Goal: Task Accomplishment & Management: Manage account settings

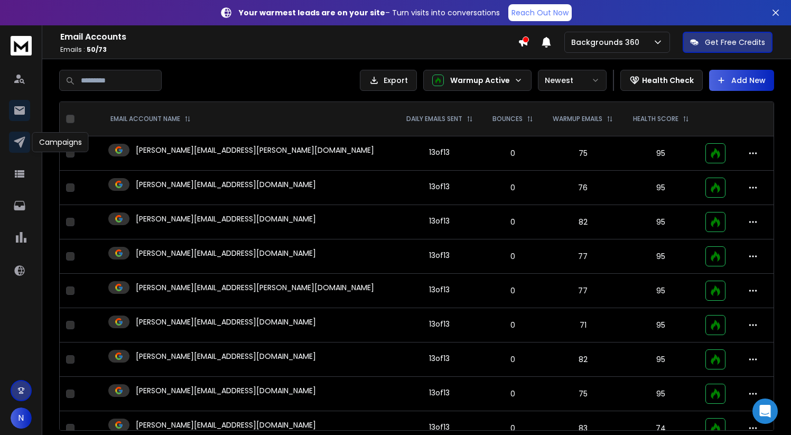
click at [25, 139] on link at bounding box center [19, 142] width 21 height 21
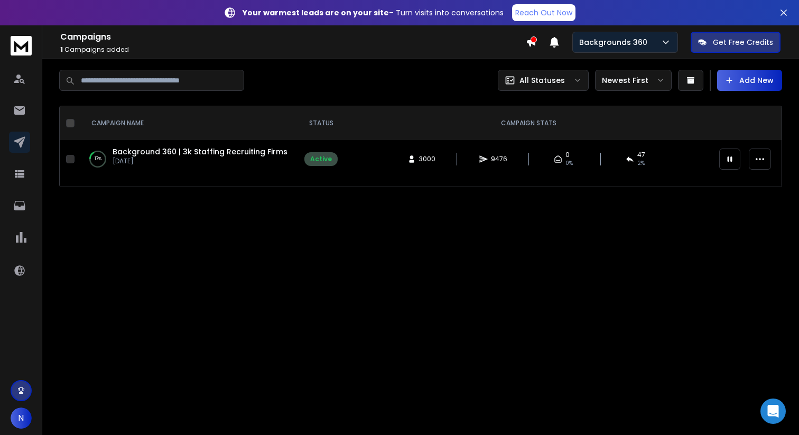
click at [612, 42] on p "Backgrounds 360" at bounding box center [615, 42] width 72 height 11
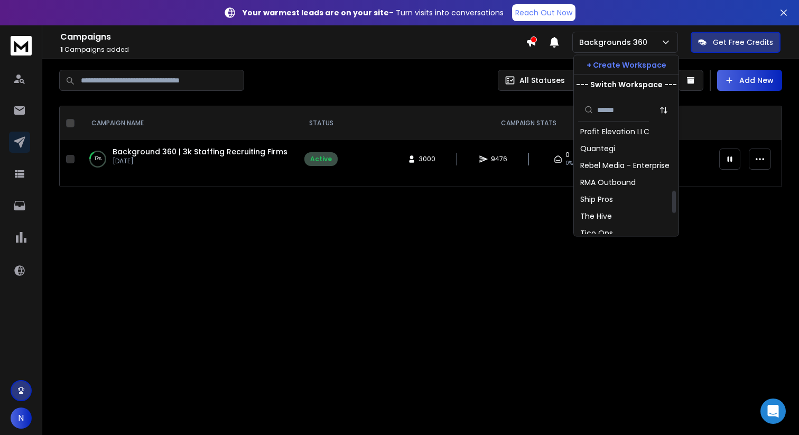
scroll to position [278, 0]
click at [611, 184] on div "Quantegi" at bounding box center [597, 181] width 35 height 11
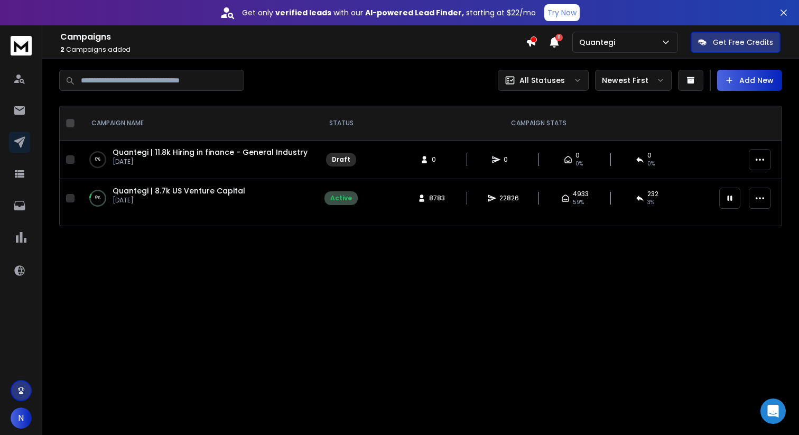
click at [190, 191] on span "Quantegi | 8.7k US Venture Capital" at bounding box center [178, 190] width 133 height 11
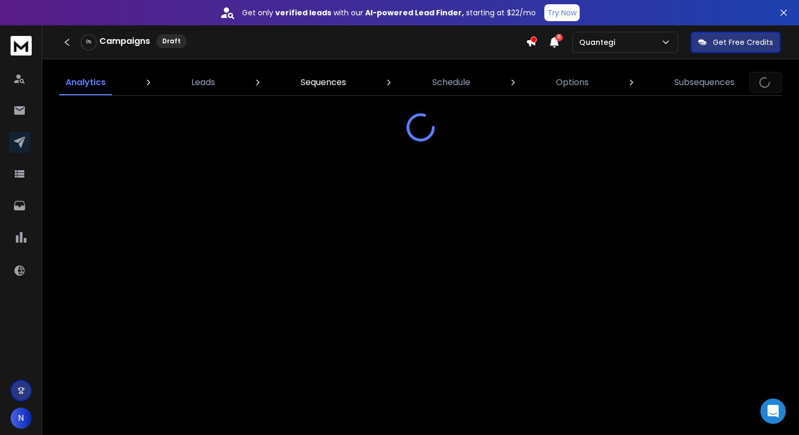
click at [311, 88] on p "Sequences" at bounding box center [323, 82] width 45 height 13
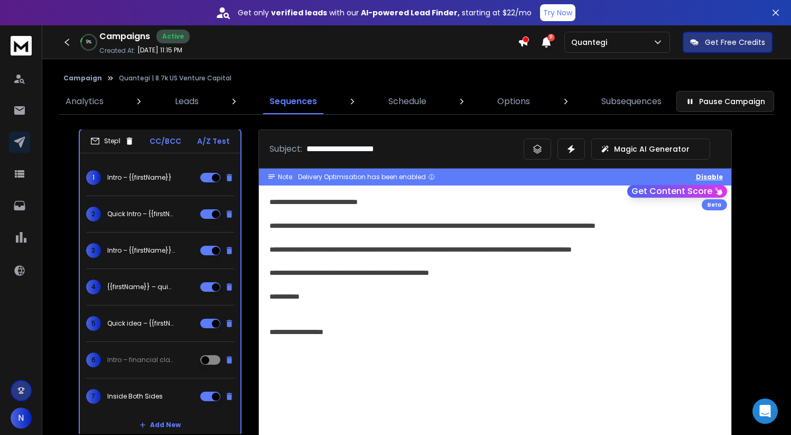
scroll to position [2, 0]
click at [143, 394] on p "Inside Both Sides" at bounding box center [134, 395] width 55 height 8
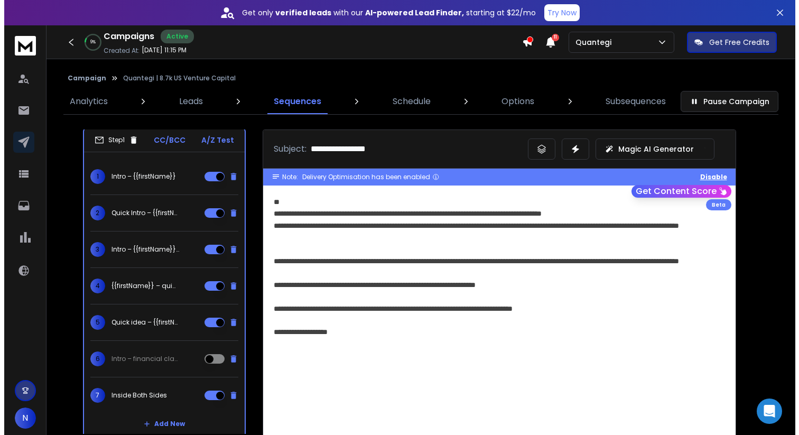
scroll to position [0, 0]
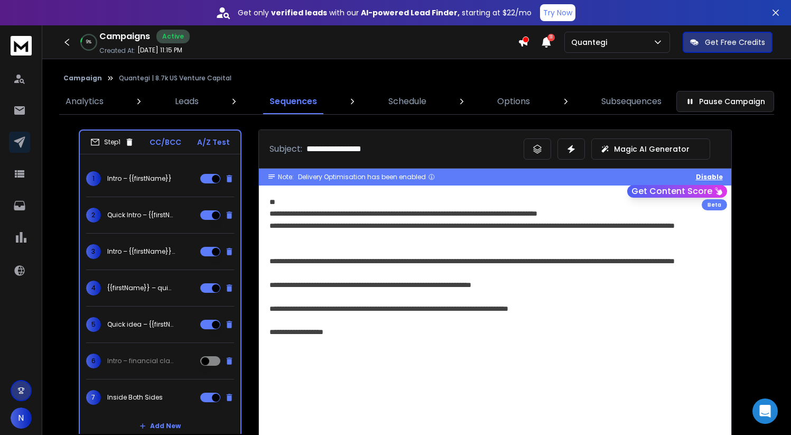
click at [151, 177] on p "Intro – {{firstName}}" at bounding box center [139, 178] width 64 height 8
type input "**********"
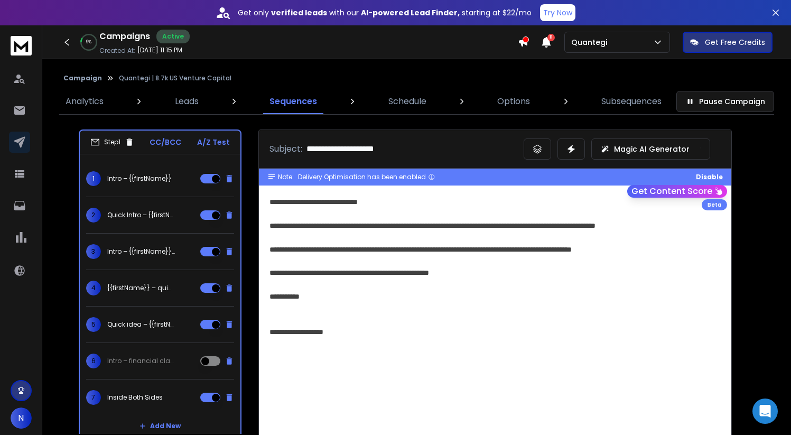
click at [487, 233] on div at bounding box center [494, 237] width 451 height 12
click at [20, 144] on icon at bounding box center [19, 141] width 11 height 11
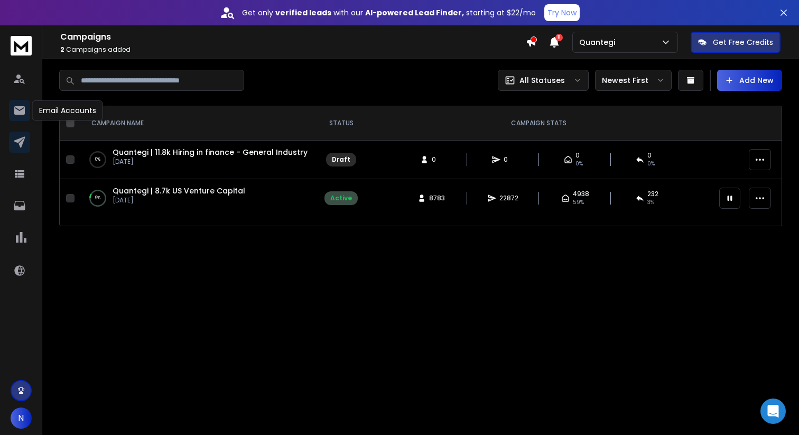
click at [24, 111] on icon at bounding box center [19, 110] width 11 height 8
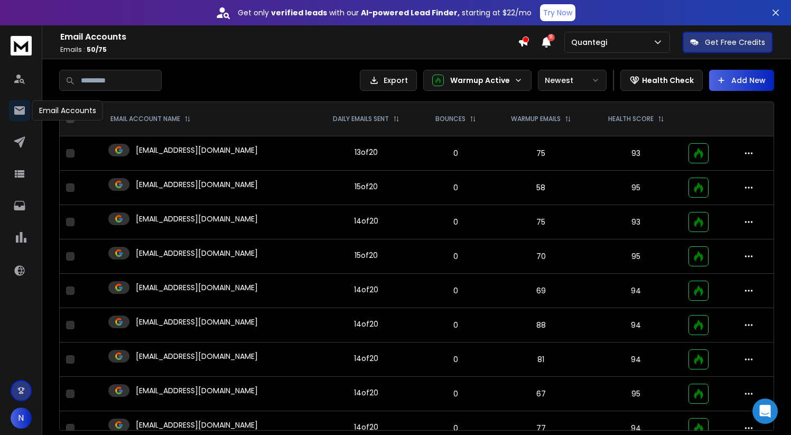
click at [471, 79] on p "Warmup Active" at bounding box center [480, 80] width 60 height 11
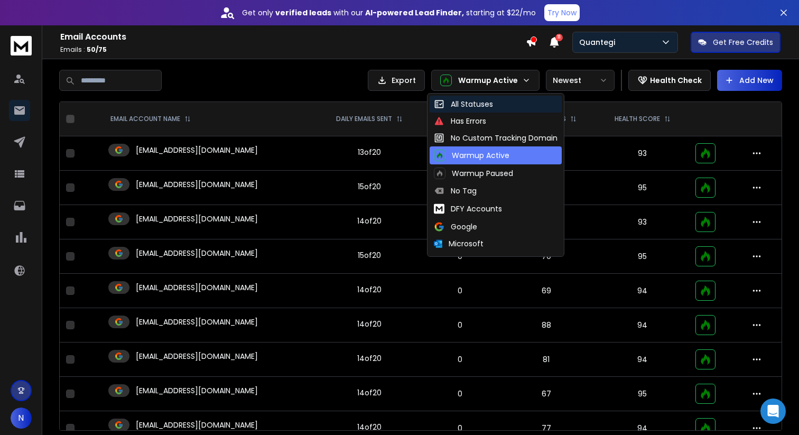
click at [596, 45] on p "Quantegi" at bounding box center [599, 42] width 40 height 11
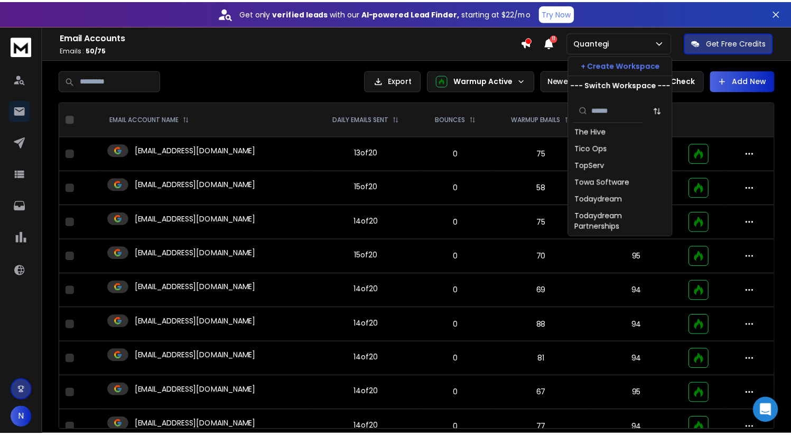
scroll to position [397, 0]
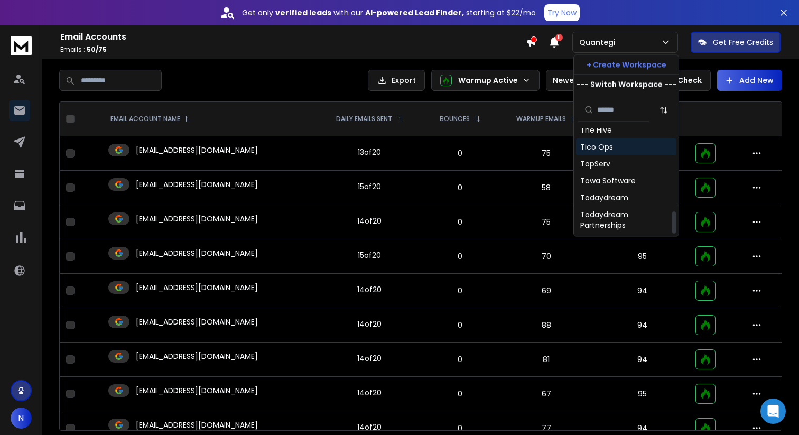
click at [616, 152] on div "Tico Ops" at bounding box center [626, 147] width 100 height 17
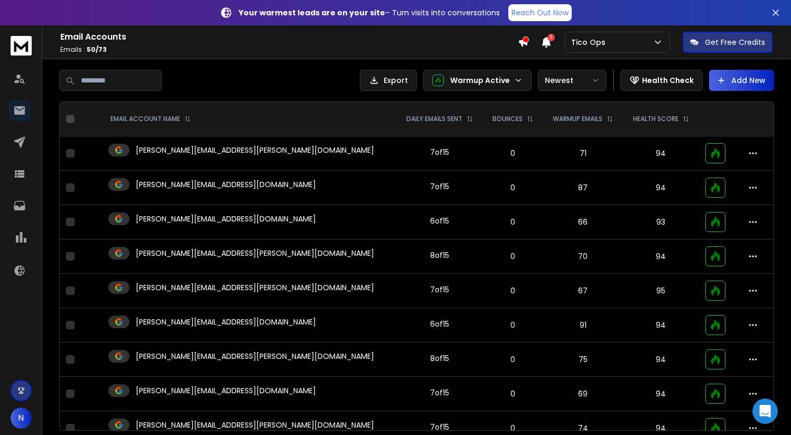
click at [471, 81] on p "Warmup Active" at bounding box center [480, 80] width 60 height 11
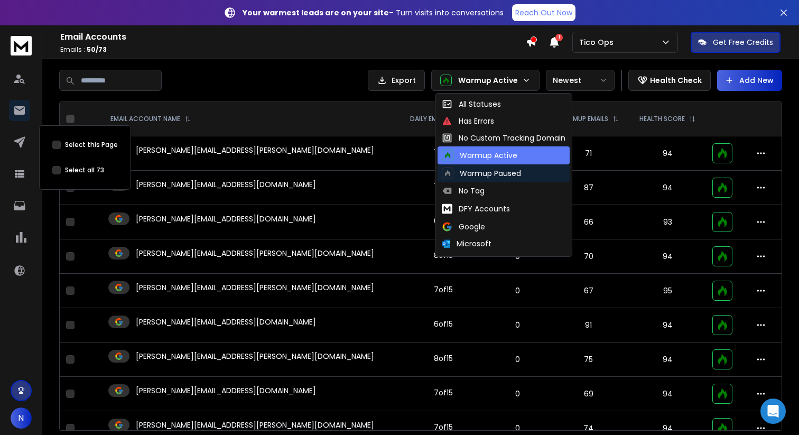
click at [57, 171] on button "Select this Page" at bounding box center [56, 170] width 8 height 8
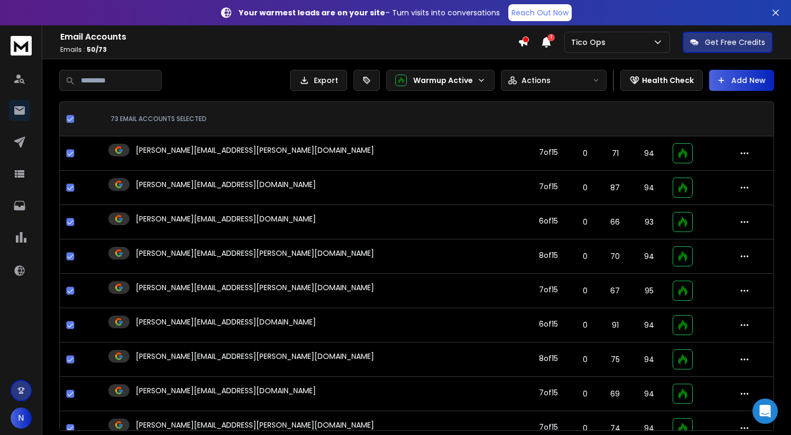
click at [461, 78] on p "Warmup Active" at bounding box center [443, 80] width 60 height 11
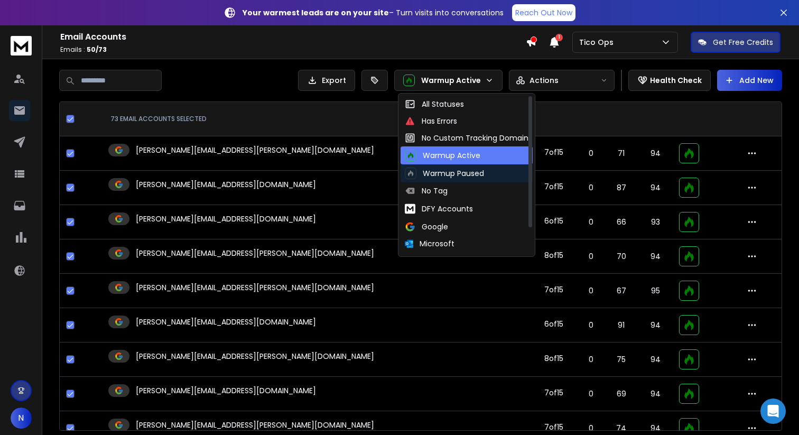
click at [471, 172] on div "Warmup Paused" at bounding box center [444, 173] width 79 height 12
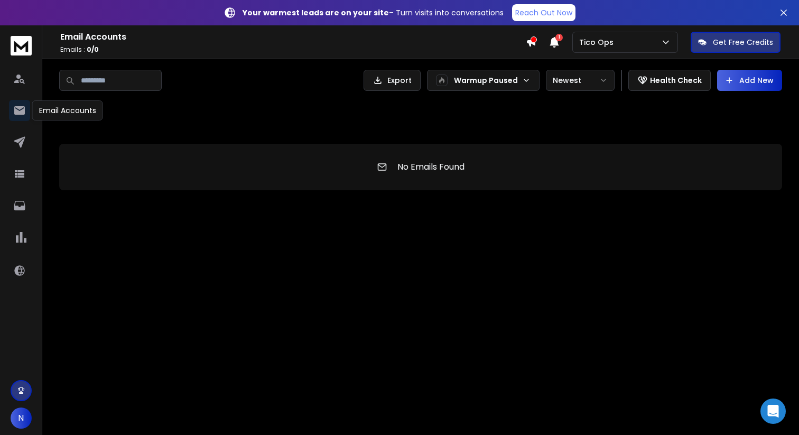
click at [15, 109] on icon at bounding box center [19, 110] width 11 height 8
click at [520, 79] on div "Warmup Paused" at bounding box center [483, 80] width 112 height 21
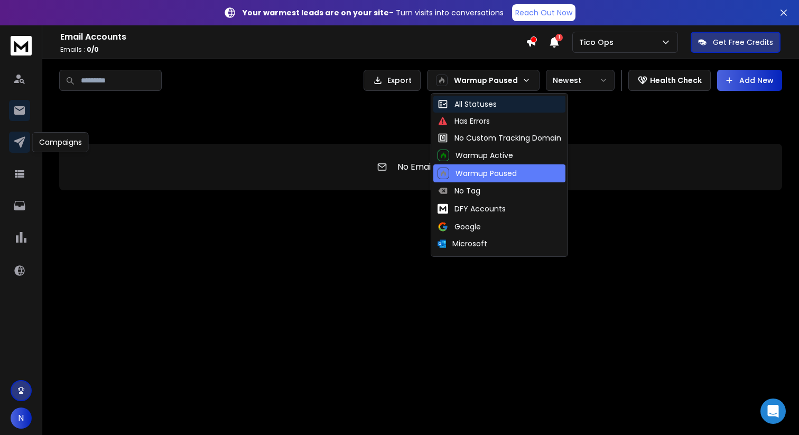
click at [16, 142] on icon at bounding box center [19, 141] width 11 height 11
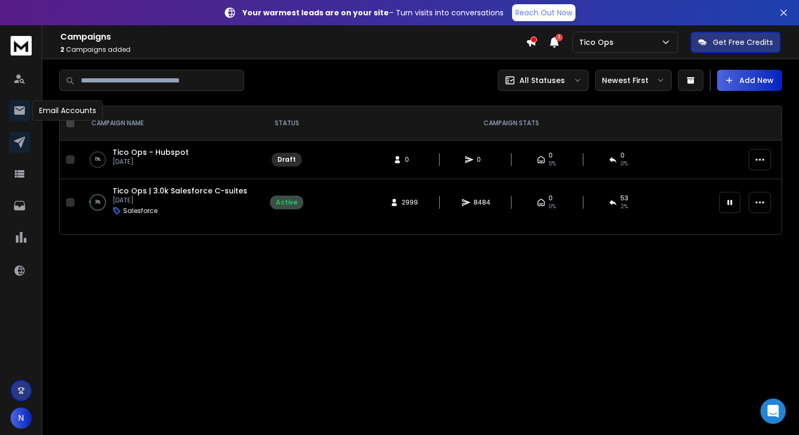
click at [15, 111] on icon at bounding box center [19, 110] width 11 height 8
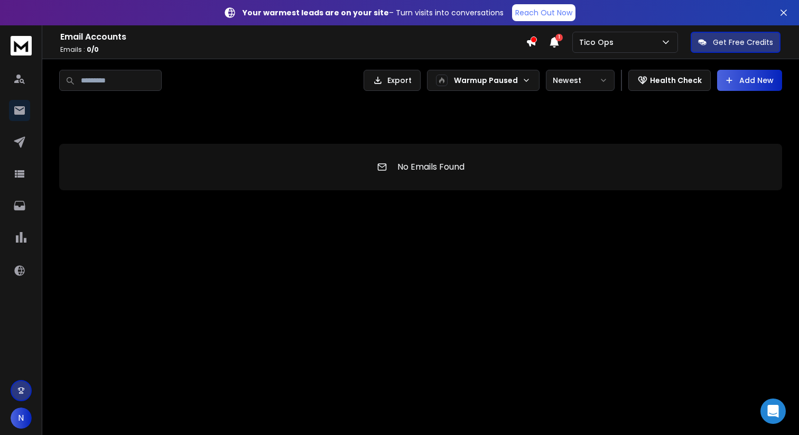
click at [498, 81] on p "Warmup Paused" at bounding box center [486, 80] width 64 height 11
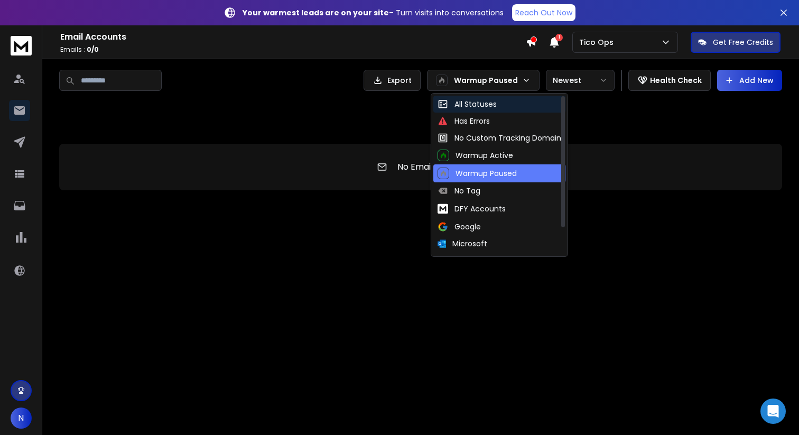
click at [483, 108] on div "All Statuses" at bounding box center [466, 104] width 59 height 11
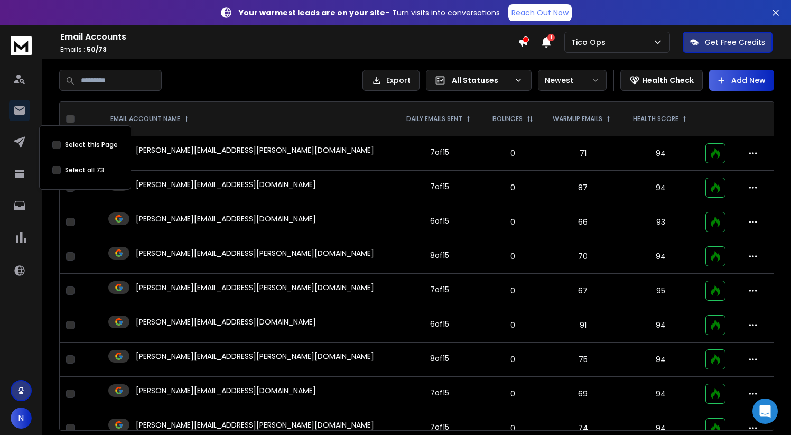
click at [58, 169] on button "Select this Page" at bounding box center [56, 170] width 8 height 8
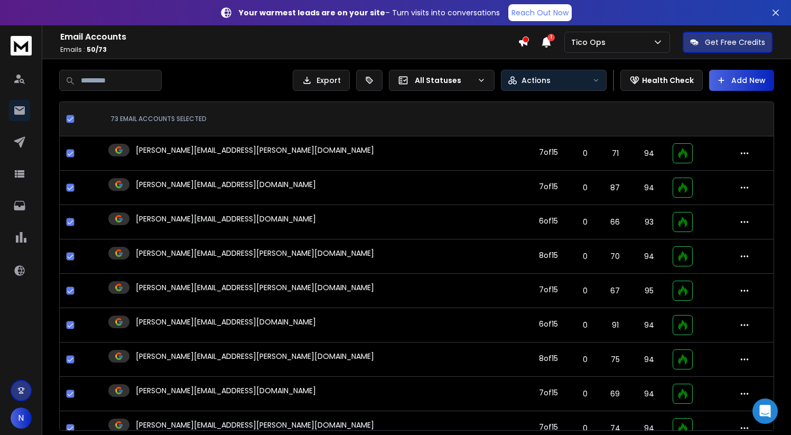
click at [531, 80] on p "Actions" at bounding box center [535, 80] width 29 height 11
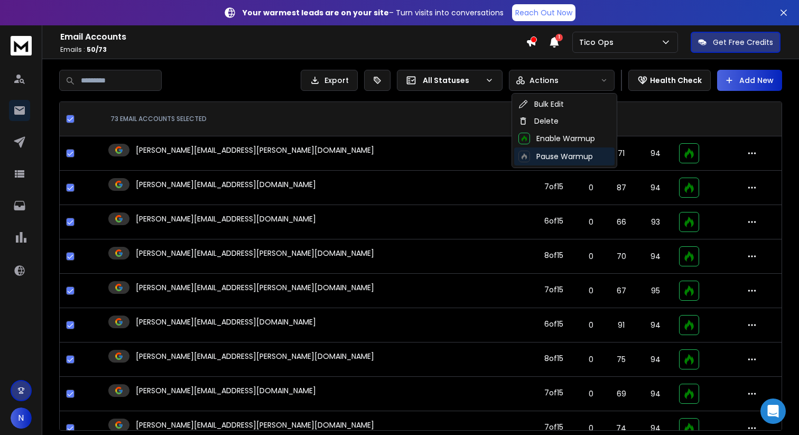
click at [552, 158] on div "Pause Warmup" at bounding box center [555, 157] width 74 height 12
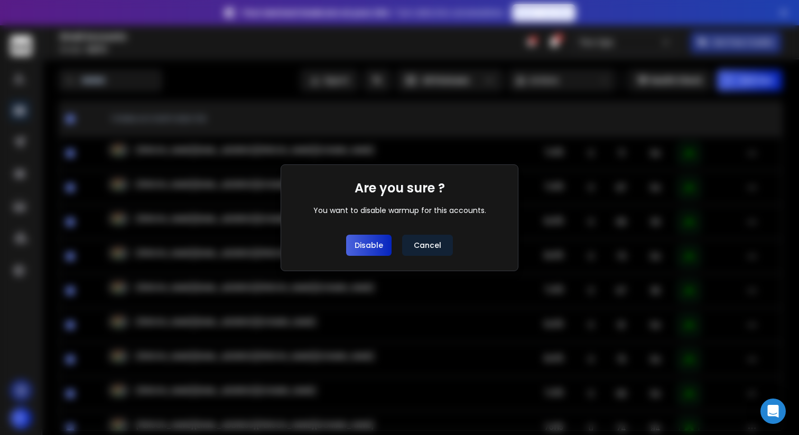
click at [368, 247] on button "Disable" at bounding box center [368, 244] width 45 height 21
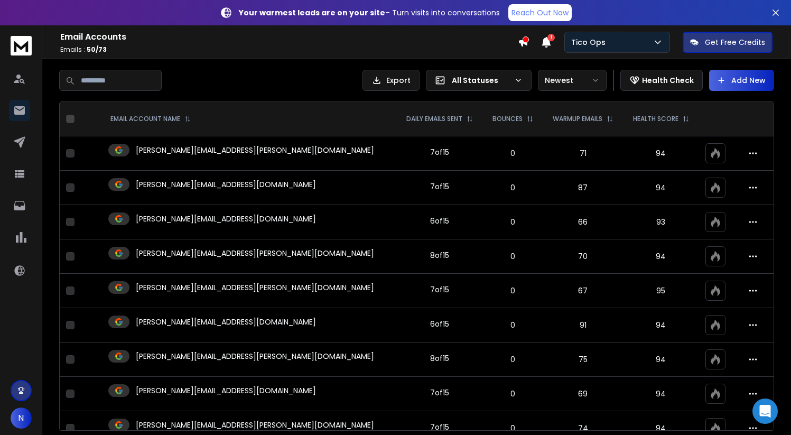
click at [601, 41] on p "Tico Ops" at bounding box center [590, 42] width 39 height 11
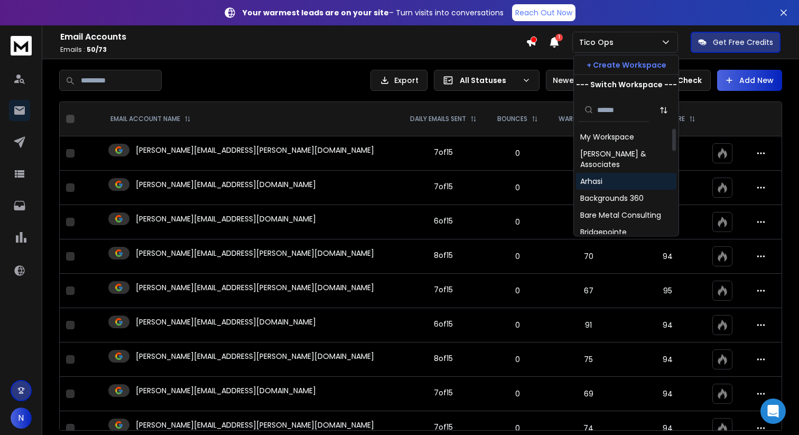
click at [604, 180] on div "Arhasi" at bounding box center [626, 181] width 100 height 17
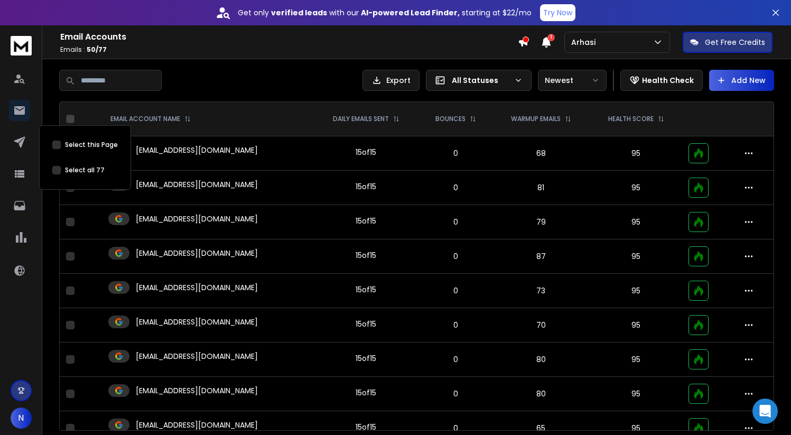
click at [58, 172] on button "Select this Page" at bounding box center [56, 170] width 8 height 8
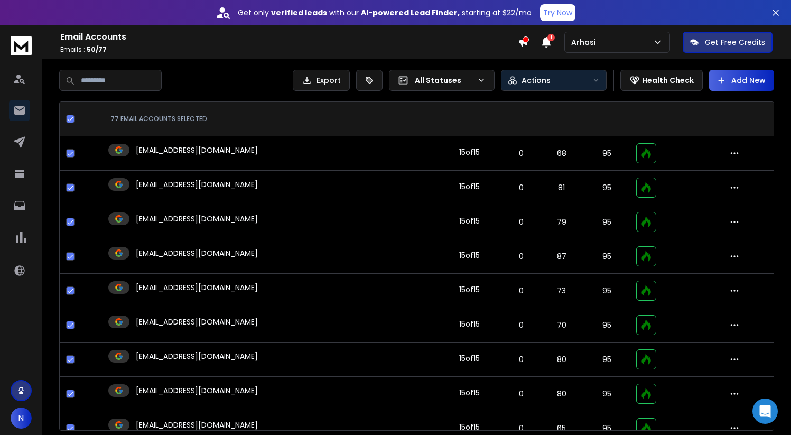
click at [521, 81] on div "Actions" at bounding box center [548, 80] width 80 height 11
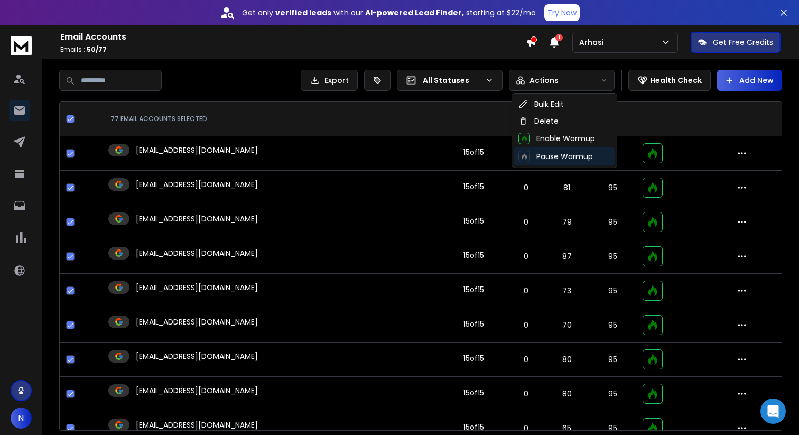
click at [551, 157] on div "Pause Warmup" at bounding box center [555, 157] width 74 height 12
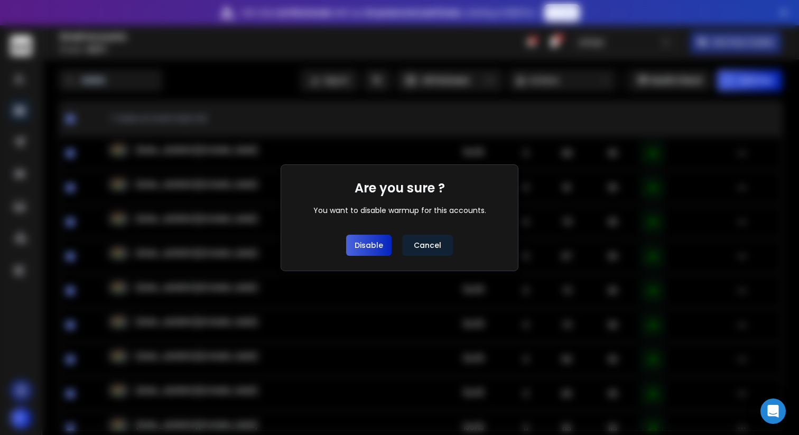
click at [377, 245] on button "Disable" at bounding box center [368, 244] width 45 height 21
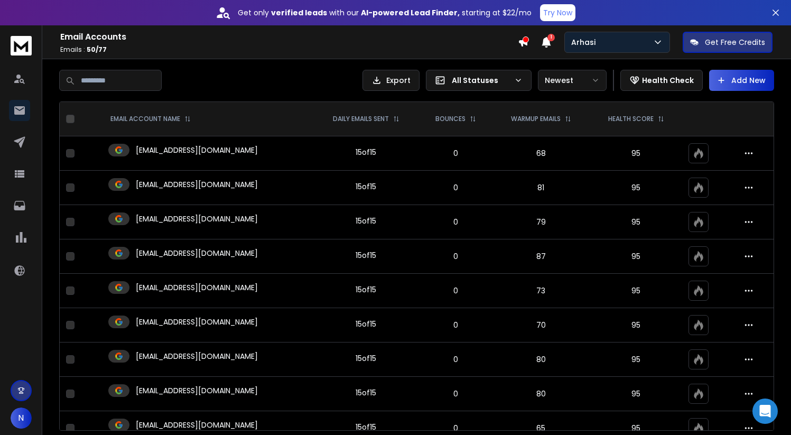
click at [599, 37] on p "Arhasi" at bounding box center [585, 42] width 29 height 11
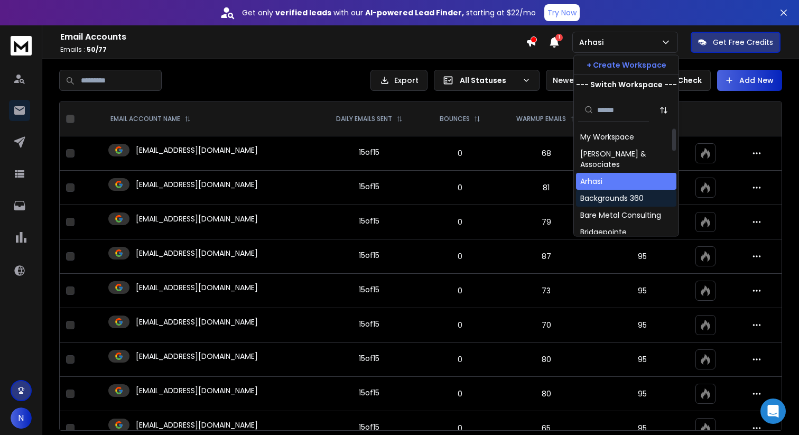
click at [602, 200] on div "Backgrounds 360" at bounding box center [611, 198] width 63 height 11
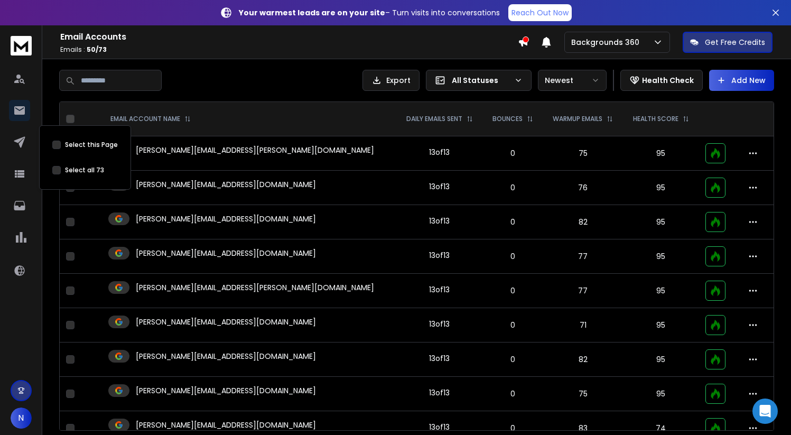
click at [54, 169] on button "Select this Page" at bounding box center [56, 170] width 8 height 8
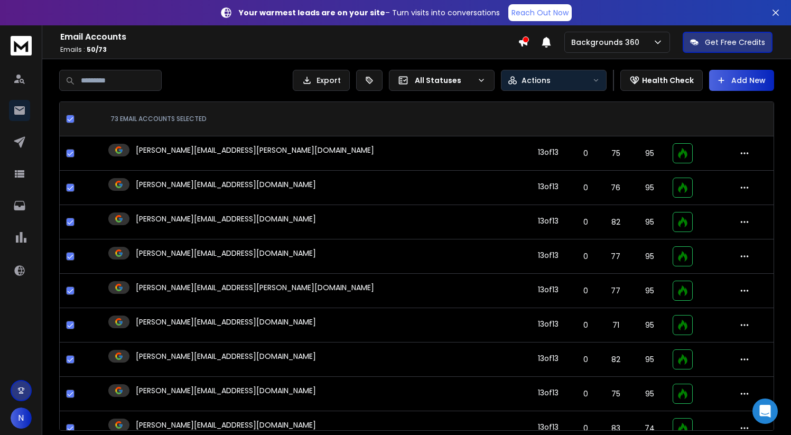
click at [552, 79] on div "Actions" at bounding box center [548, 80] width 80 height 11
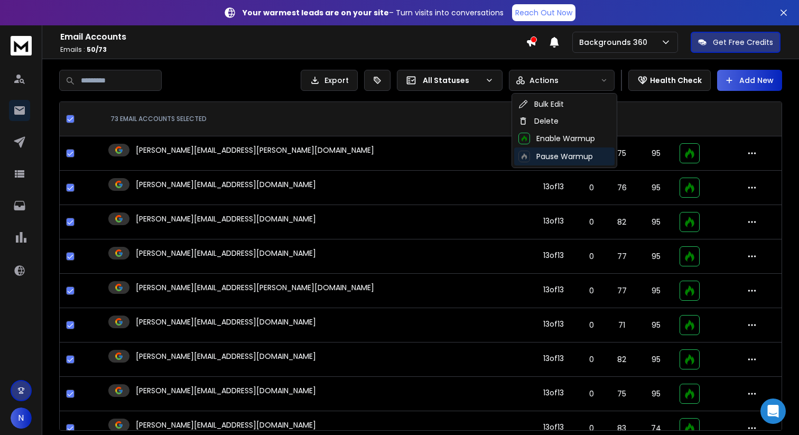
click at [552, 159] on div "Pause Warmup" at bounding box center [555, 157] width 74 height 12
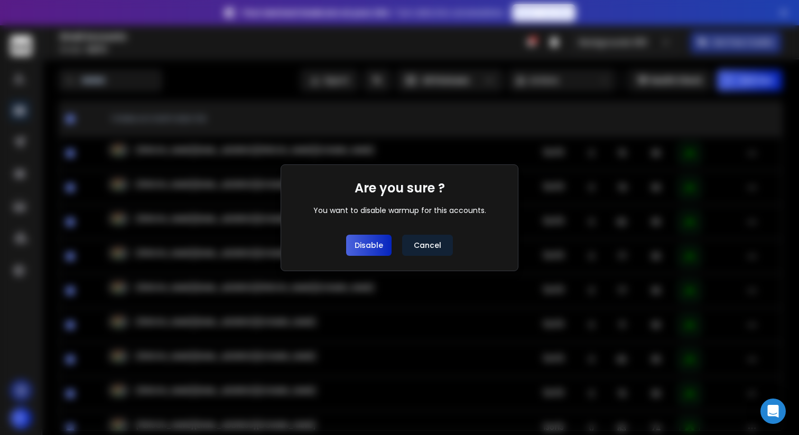
click at [372, 245] on button "Disable" at bounding box center [368, 244] width 45 height 21
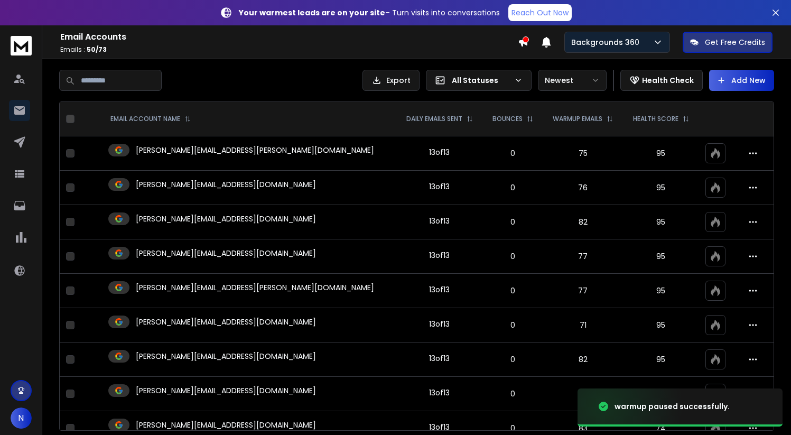
click at [613, 42] on p "Backgrounds 360" at bounding box center [607, 42] width 72 height 11
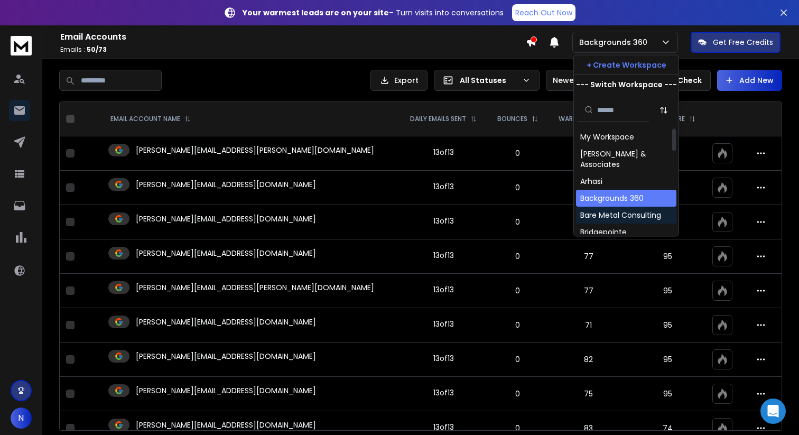
click at [603, 215] on div "Bare Metal Consulting" at bounding box center [620, 215] width 81 height 11
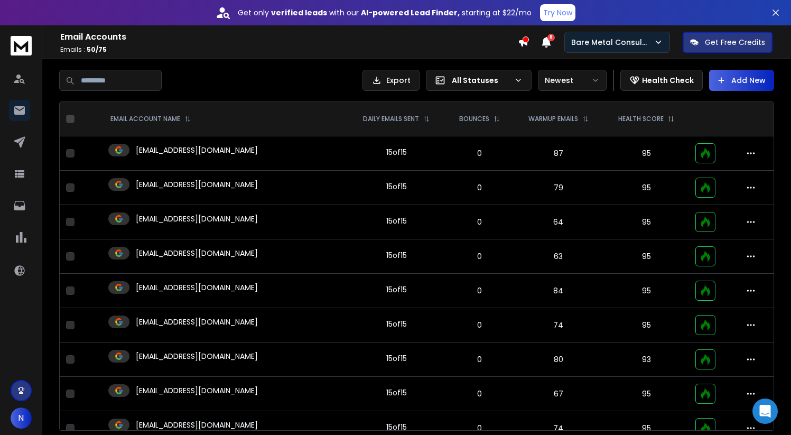
click at [616, 44] on p "Bare Metal Consulting" at bounding box center [612, 42] width 82 height 11
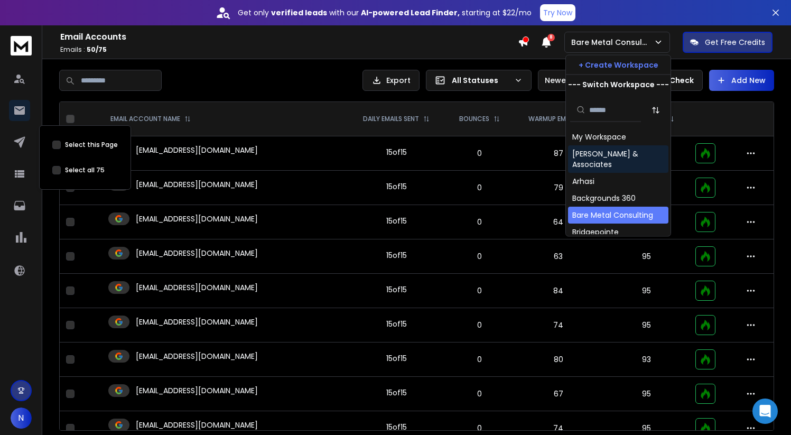
click at [69, 121] on button "Select this Page" at bounding box center [70, 119] width 8 height 8
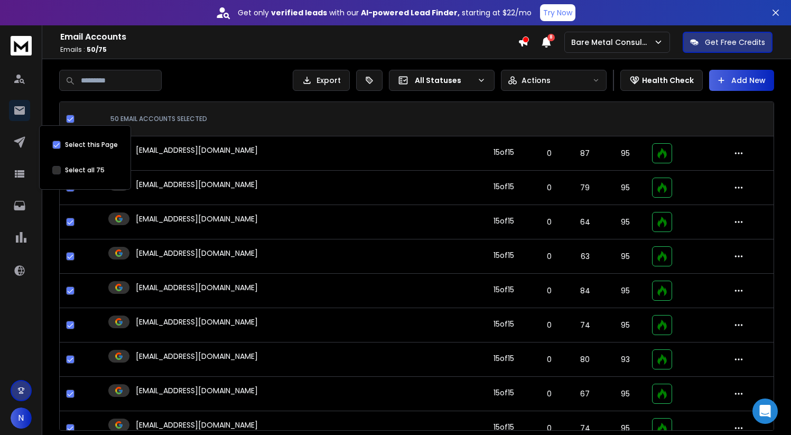
click at [57, 170] on button "Select this Page" at bounding box center [56, 170] width 8 height 8
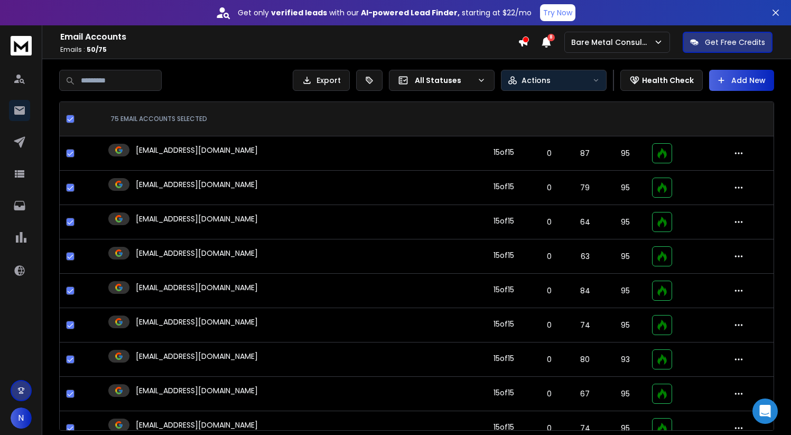
click at [540, 82] on p "Actions" at bounding box center [535, 80] width 29 height 11
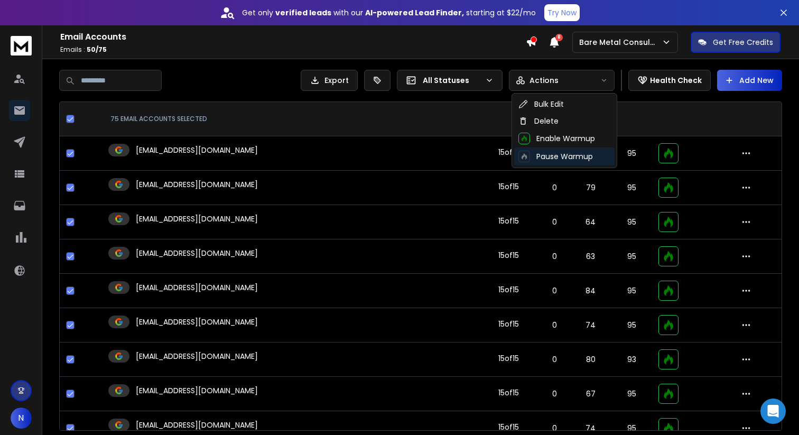
click at [549, 154] on div "Pause Warmup" at bounding box center [555, 157] width 74 height 12
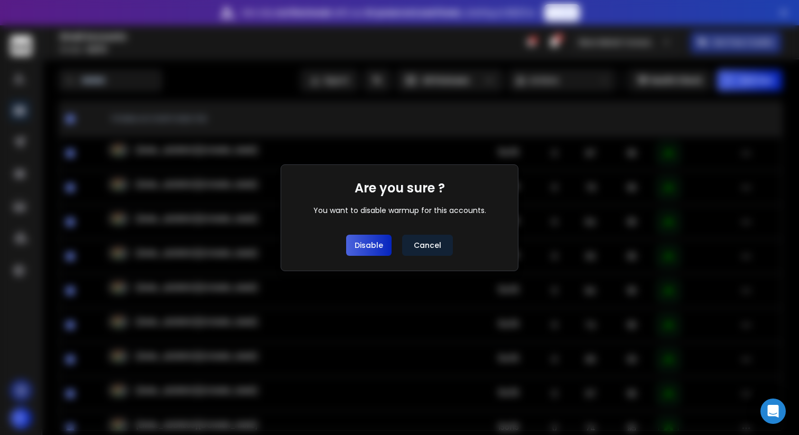
click at [364, 244] on button "Disable" at bounding box center [368, 244] width 45 height 21
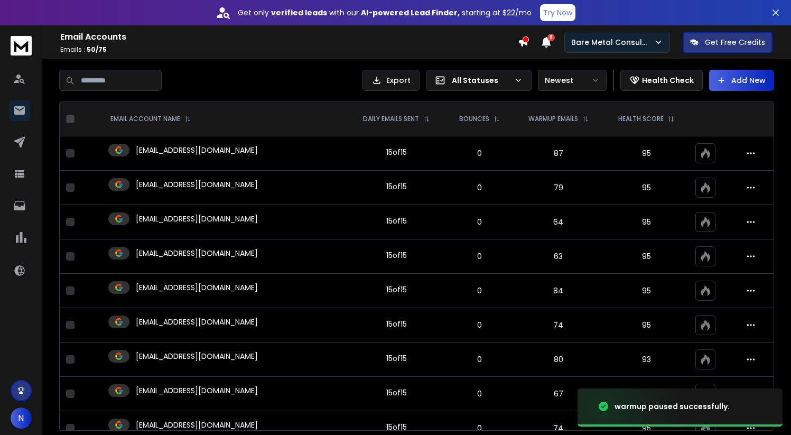
click at [624, 40] on p "Bare Metal Consulting" at bounding box center [612, 42] width 82 height 11
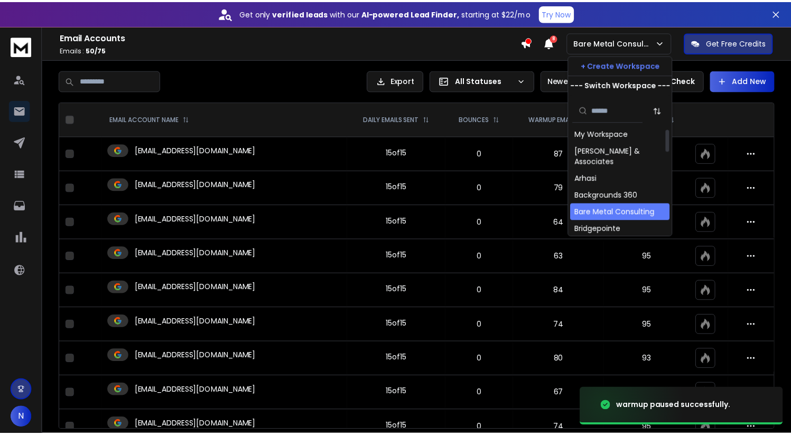
scroll to position [18, 0]
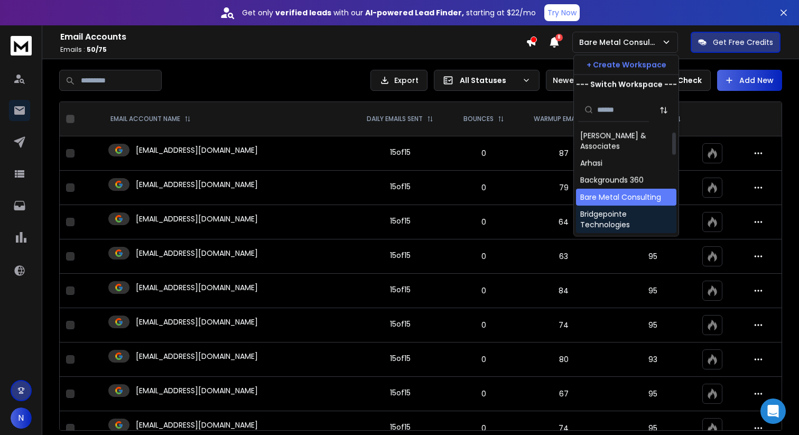
click at [614, 221] on div "Bridgepointe Technologies" at bounding box center [626, 219] width 92 height 21
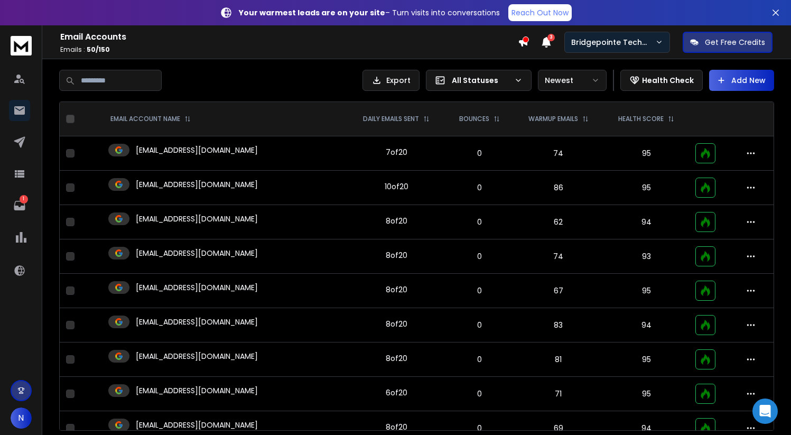
click at [612, 40] on p "Bridgepointe Technologies" at bounding box center [613, 42] width 84 height 11
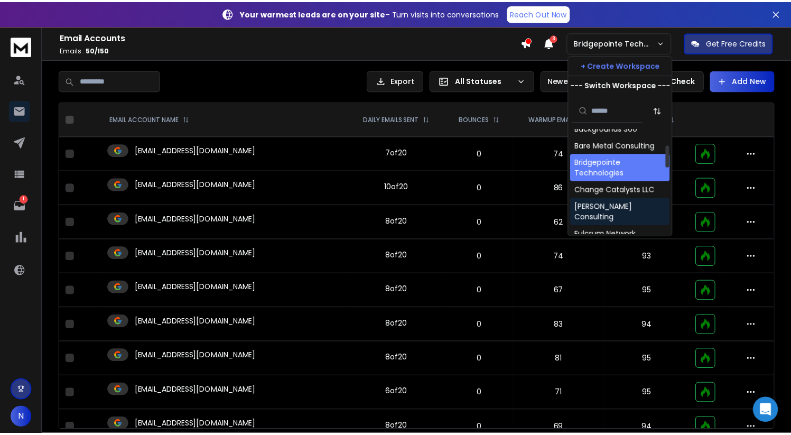
scroll to position [78, 0]
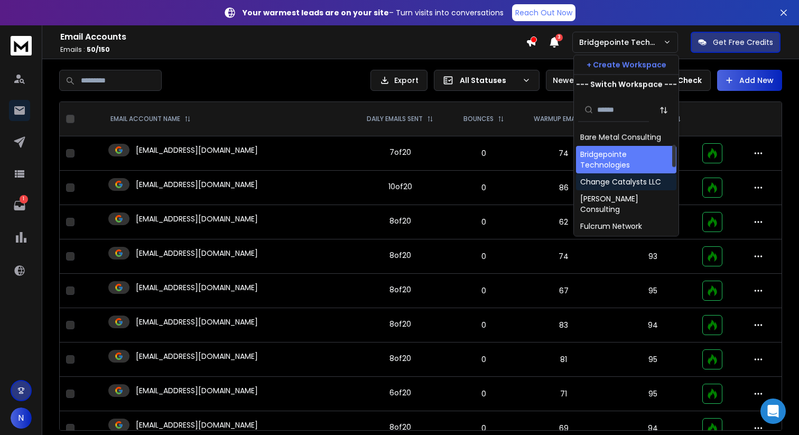
click at [619, 180] on div "Change Catalysts LLC" at bounding box center [620, 181] width 81 height 11
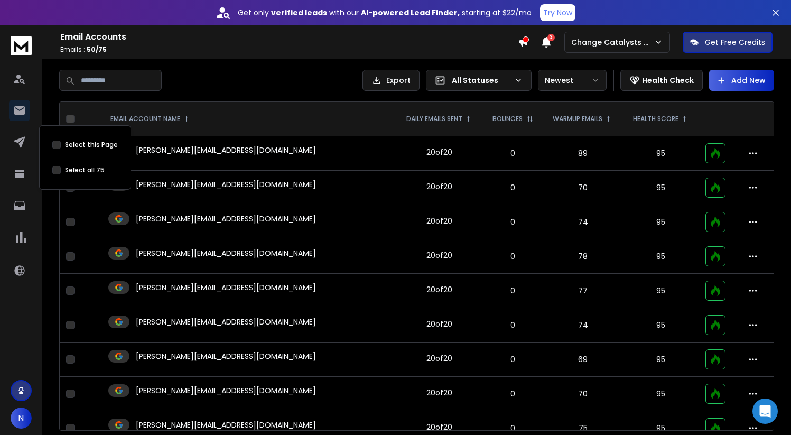
click at [56, 171] on button "Select this Page" at bounding box center [56, 170] width 8 height 8
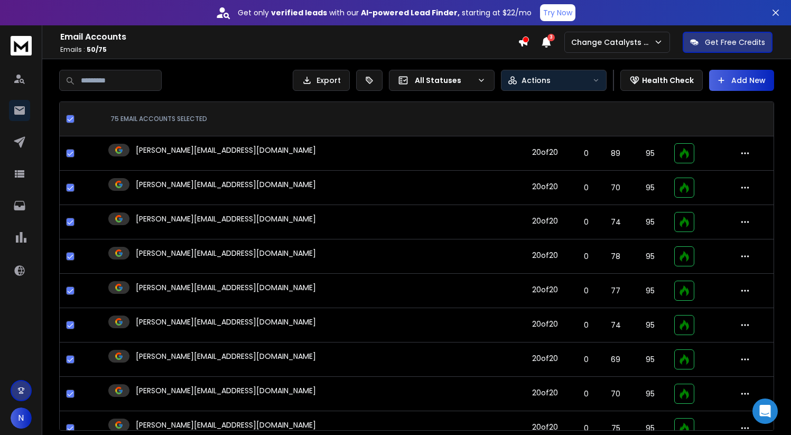
click at [584, 81] on div "Actions" at bounding box center [548, 80] width 80 height 11
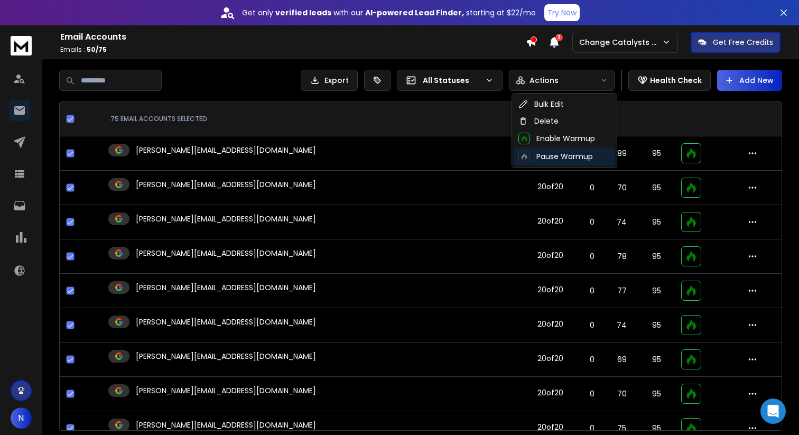
click at [548, 156] on div "Pause Warmup" at bounding box center [555, 157] width 74 height 12
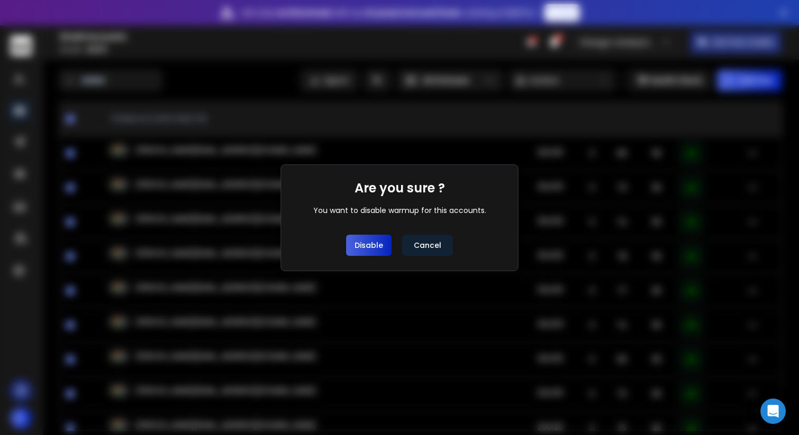
click at [372, 248] on button "Disable" at bounding box center [368, 244] width 45 height 21
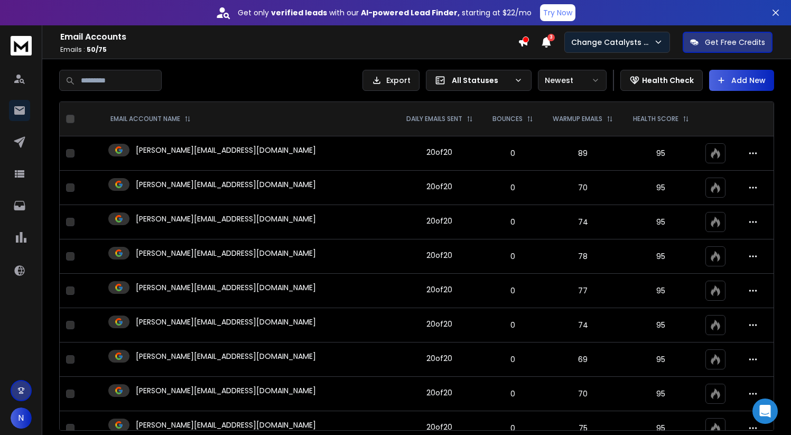
click at [626, 47] on button "Change Catalysts LLC" at bounding box center [617, 42] width 106 height 21
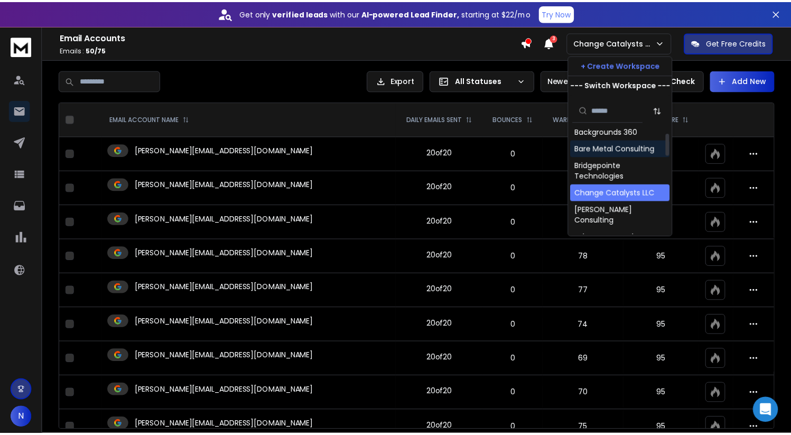
scroll to position [93, 0]
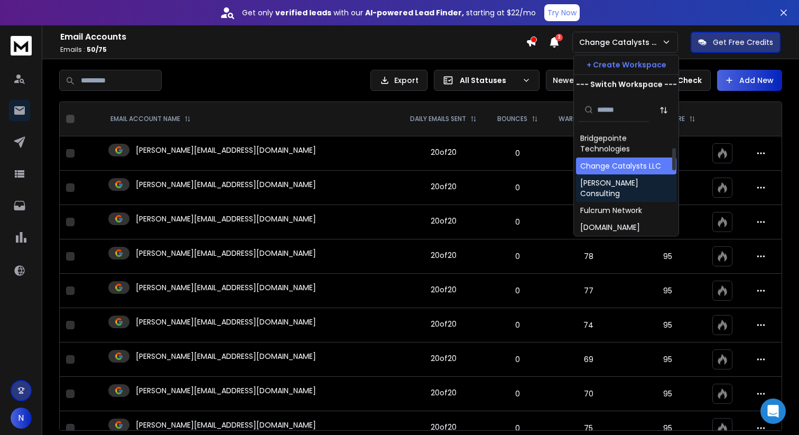
click at [617, 189] on div "[PERSON_NAME] Consulting" at bounding box center [626, 187] width 92 height 21
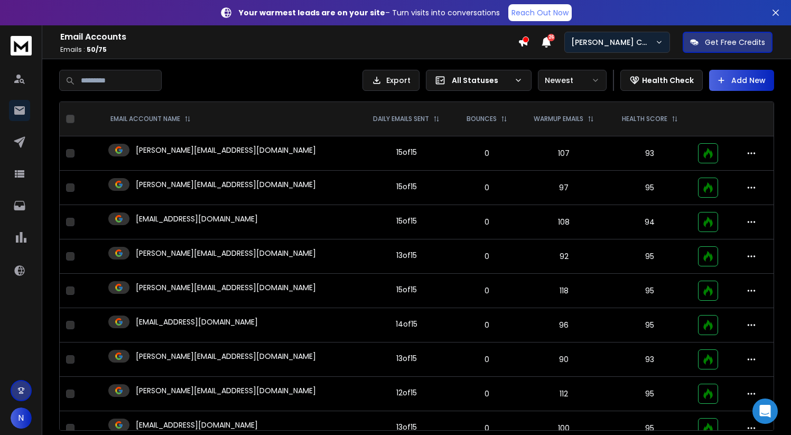
click at [617, 41] on p "[PERSON_NAME] Consulting" at bounding box center [613, 42] width 84 height 11
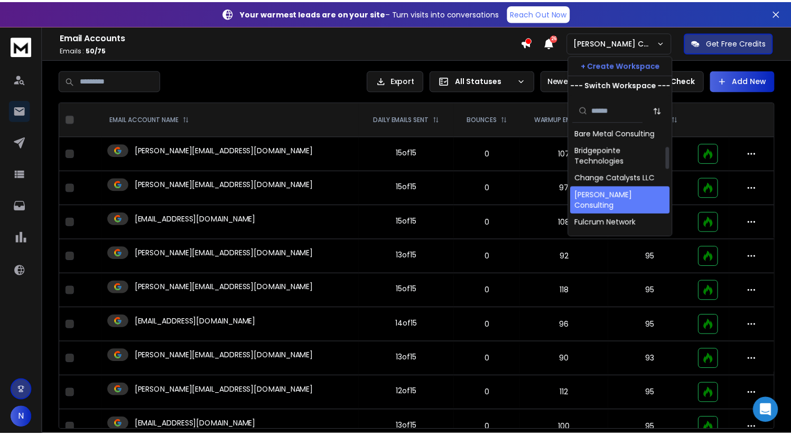
scroll to position [84, 0]
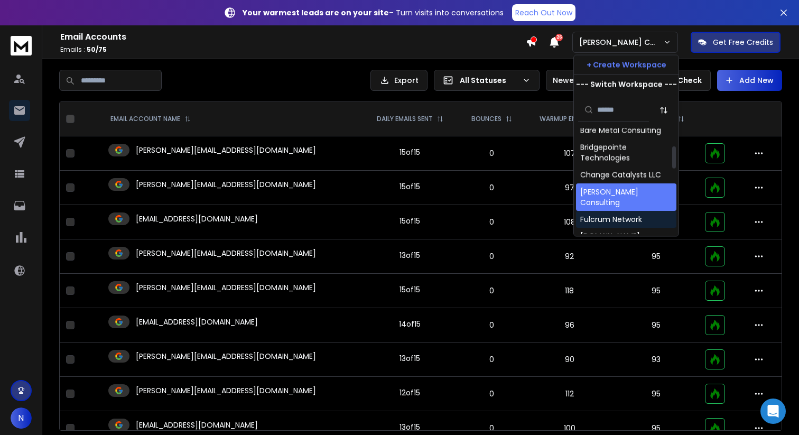
click at [607, 219] on div "Fulcrum Network" at bounding box center [611, 219] width 62 height 11
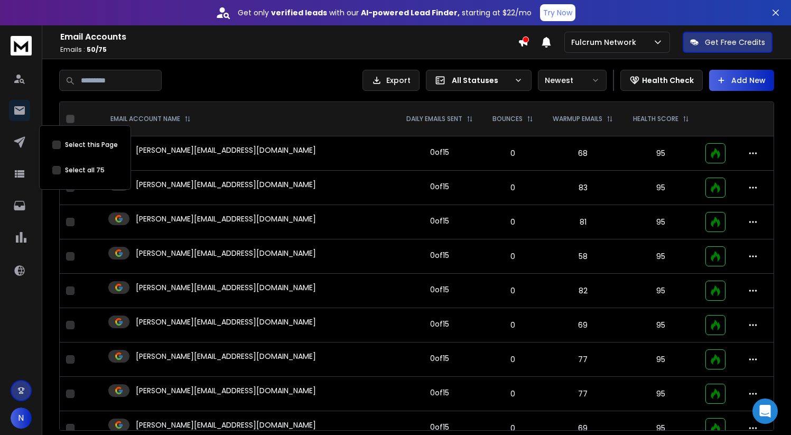
click at [57, 170] on button "Select this Page" at bounding box center [56, 170] width 8 height 8
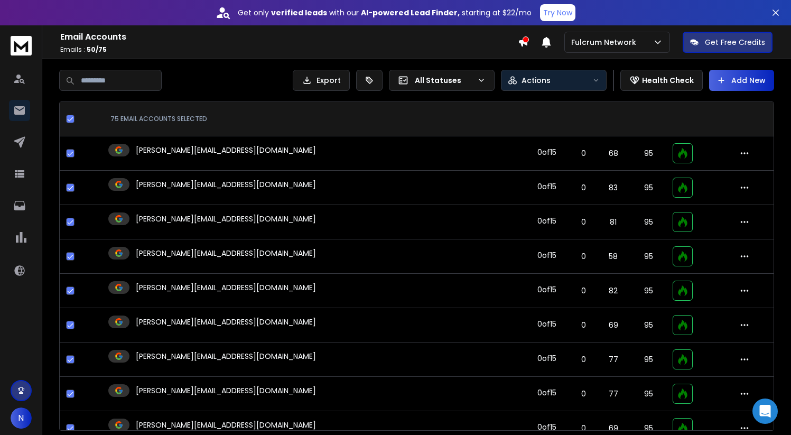
click at [550, 86] on button "Actions" at bounding box center [554, 80] width 106 height 21
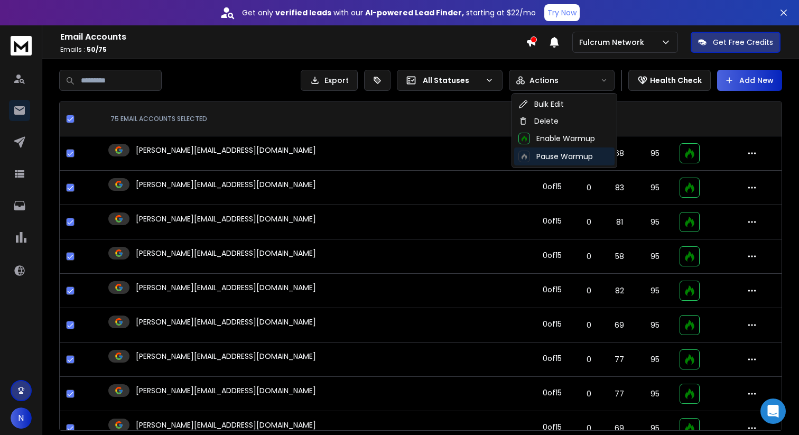
click at [546, 158] on div "Pause Warmup" at bounding box center [555, 157] width 74 height 12
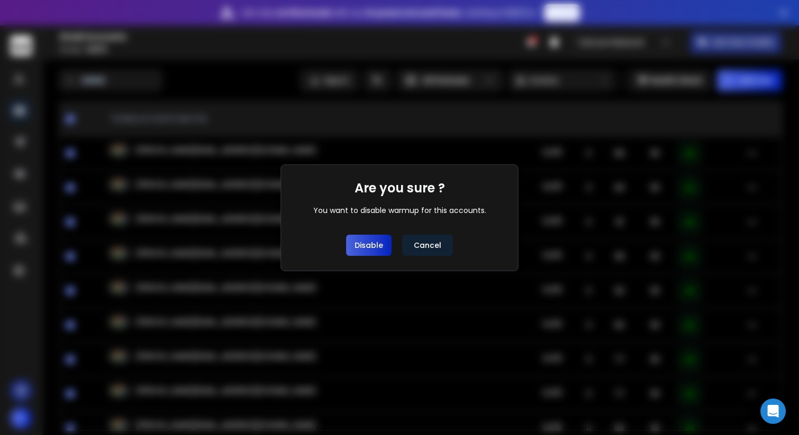
click at [365, 243] on button "Disable" at bounding box center [368, 244] width 45 height 21
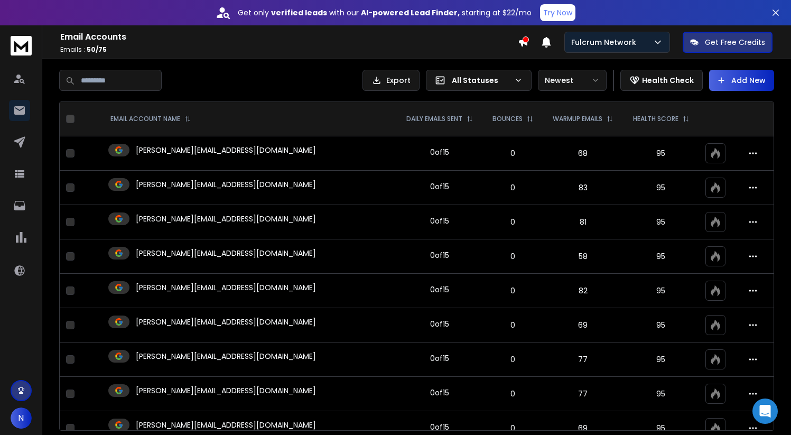
click at [611, 43] on p "Fulcrum Network" at bounding box center [605, 42] width 69 height 11
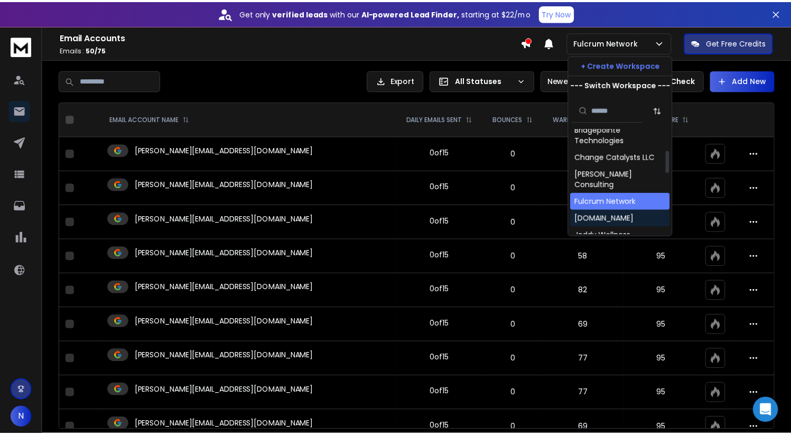
scroll to position [104, 0]
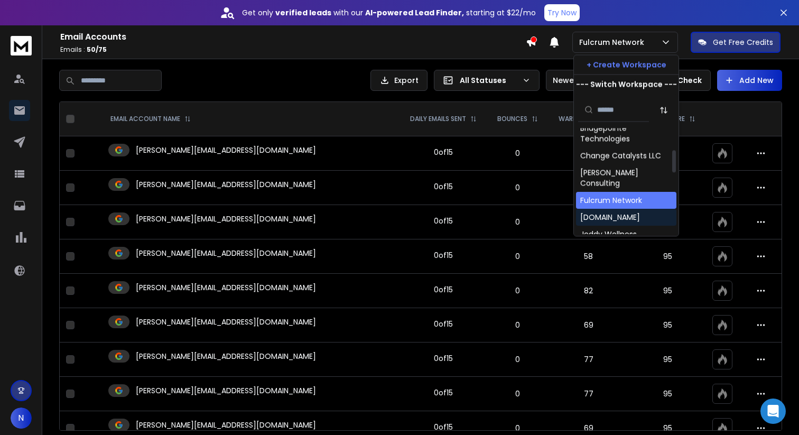
click at [613, 217] on div "Imaginate.io" at bounding box center [610, 217] width 60 height 11
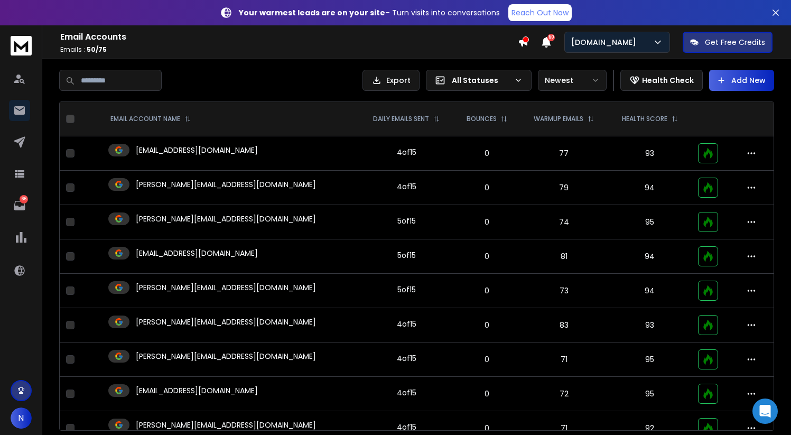
click at [620, 40] on p "[DOMAIN_NAME]" at bounding box center [605, 42] width 69 height 11
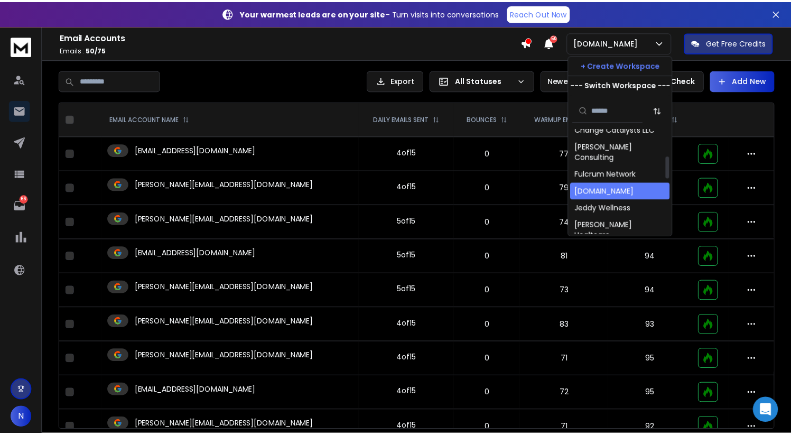
scroll to position [131, 0]
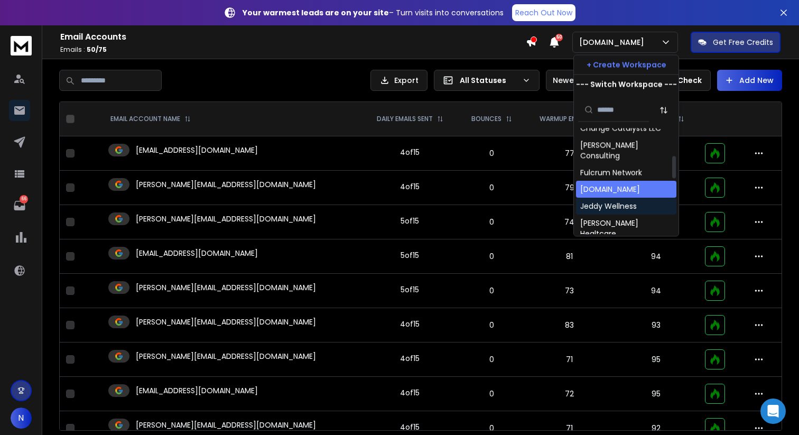
click at [613, 211] on div "Jeddy Wellness" at bounding box center [608, 206] width 57 height 11
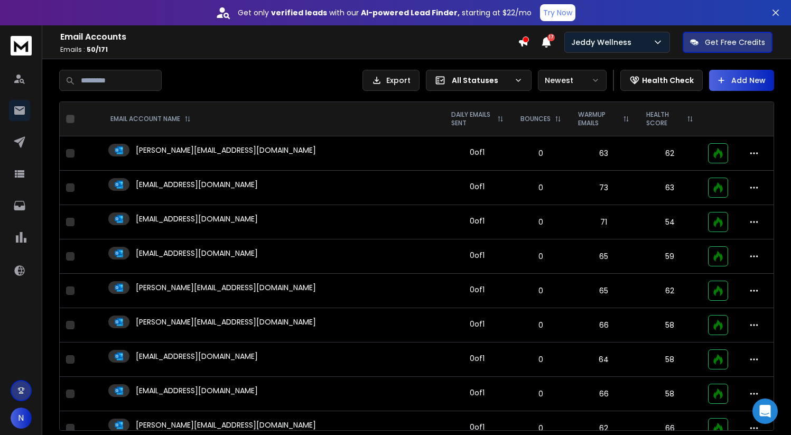
click at [612, 42] on p "Jeddy Wellness" at bounding box center [603, 42] width 64 height 11
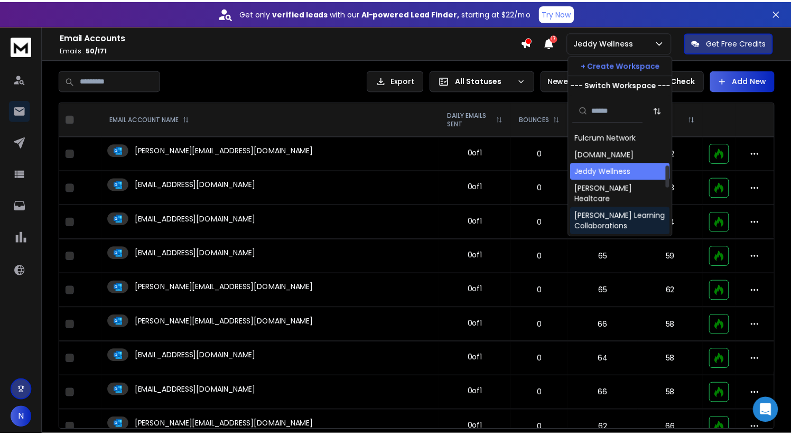
scroll to position [174, 0]
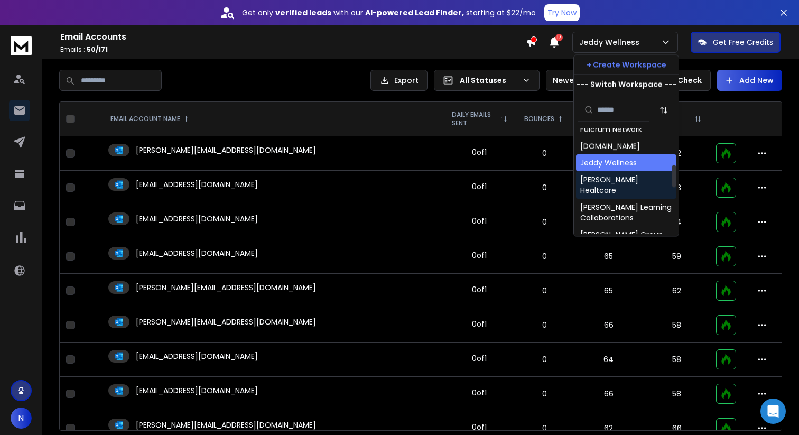
click at [608, 181] on div "[PERSON_NAME] Healtcare" at bounding box center [626, 185] width 92 height 21
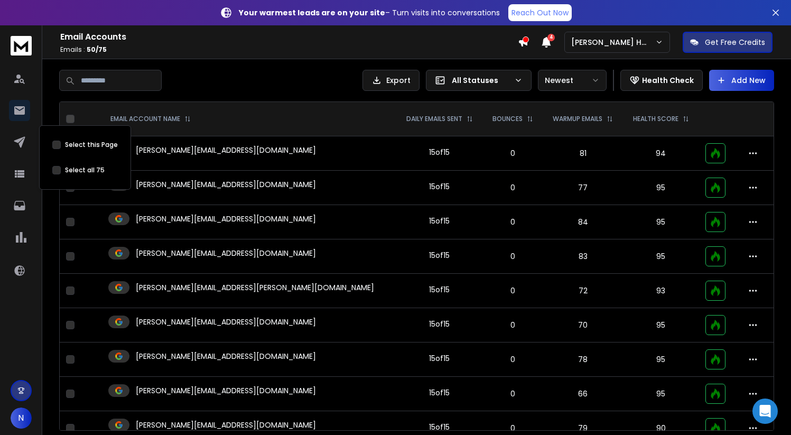
click at [57, 168] on button "Select this Page" at bounding box center [56, 170] width 8 height 8
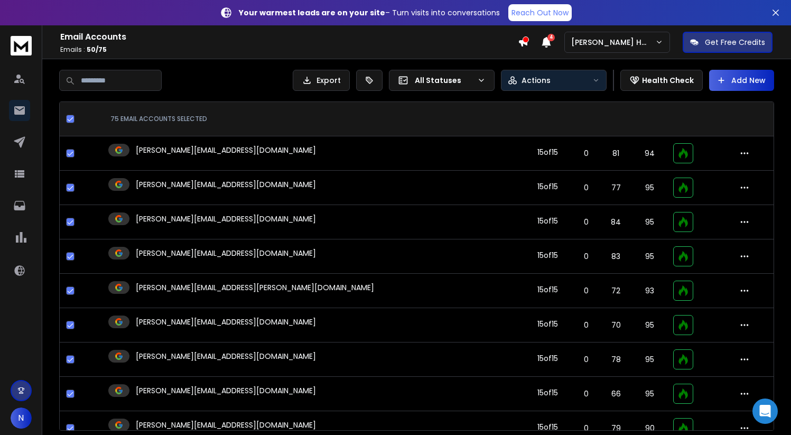
click at [555, 78] on div "Actions" at bounding box center [548, 80] width 80 height 11
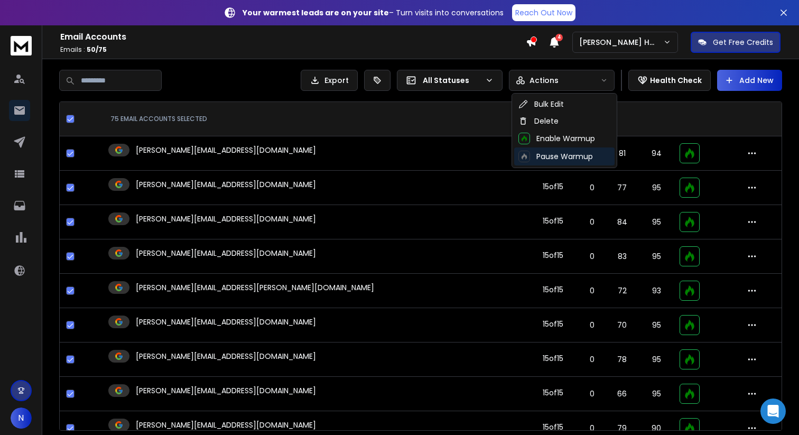
click at [566, 157] on div "Pause Warmup" at bounding box center [555, 157] width 74 height 12
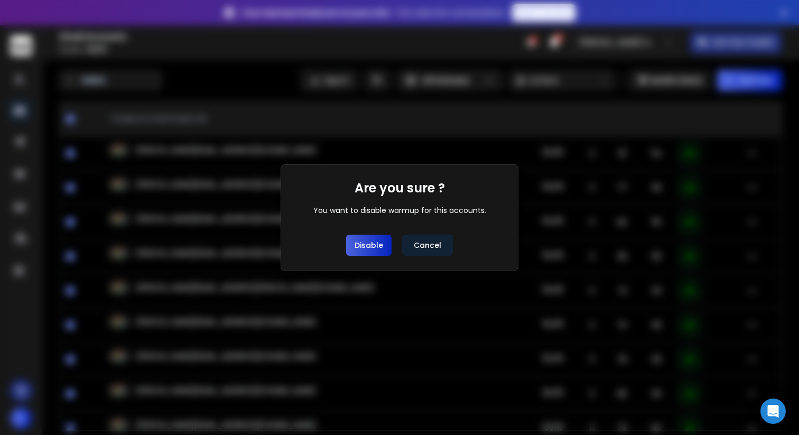
click at [362, 246] on button "Disable" at bounding box center [368, 244] width 45 height 21
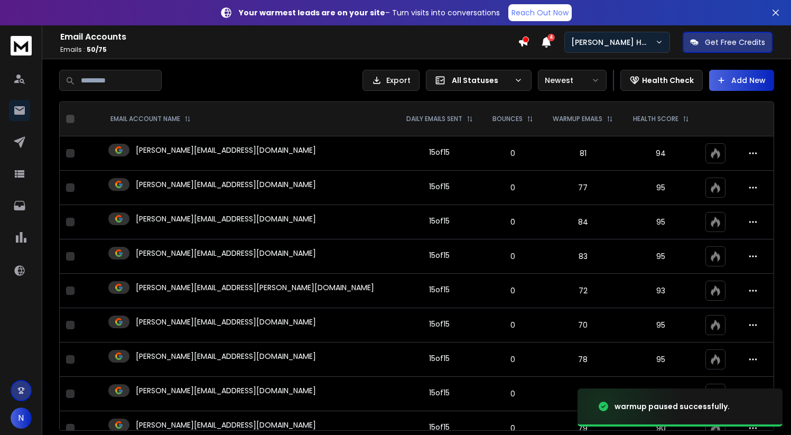
click at [604, 44] on p "[PERSON_NAME] Healtcare" at bounding box center [613, 42] width 84 height 11
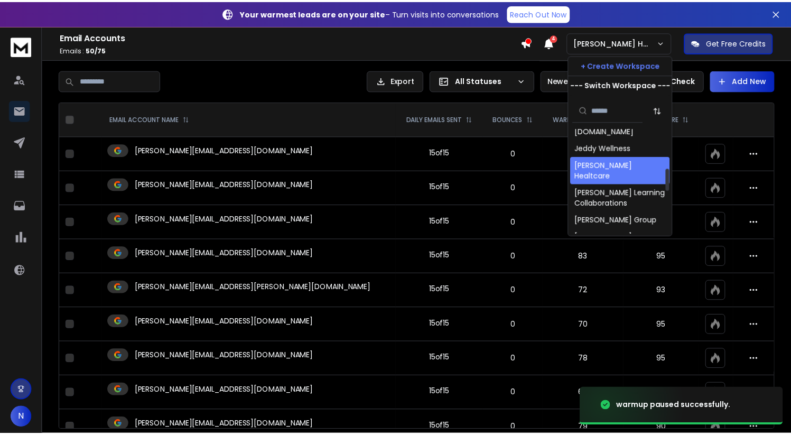
scroll to position [191, 0]
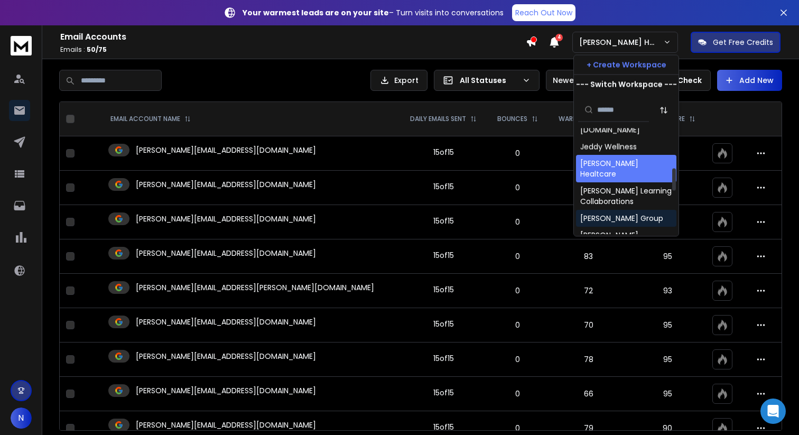
click at [607, 213] on div "[PERSON_NAME] Group" at bounding box center [621, 218] width 83 height 11
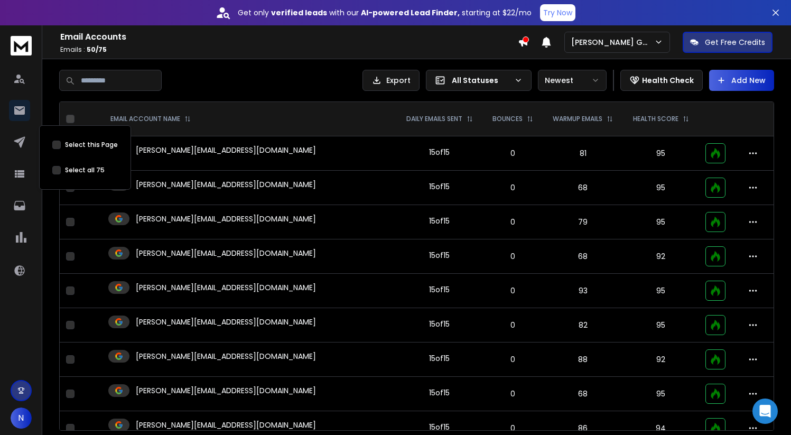
click at [58, 166] on button "Select this Page" at bounding box center [56, 170] width 8 height 8
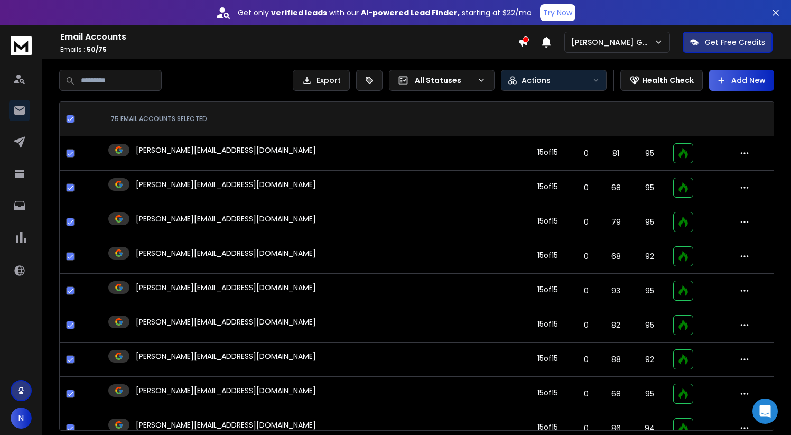
click at [573, 81] on div "Actions" at bounding box center [548, 80] width 80 height 11
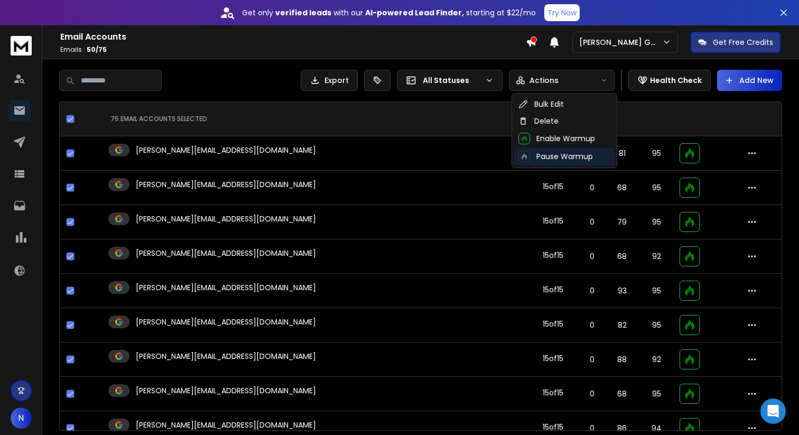
click at [557, 156] on div "Pause Warmup" at bounding box center [555, 157] width 74 height 12
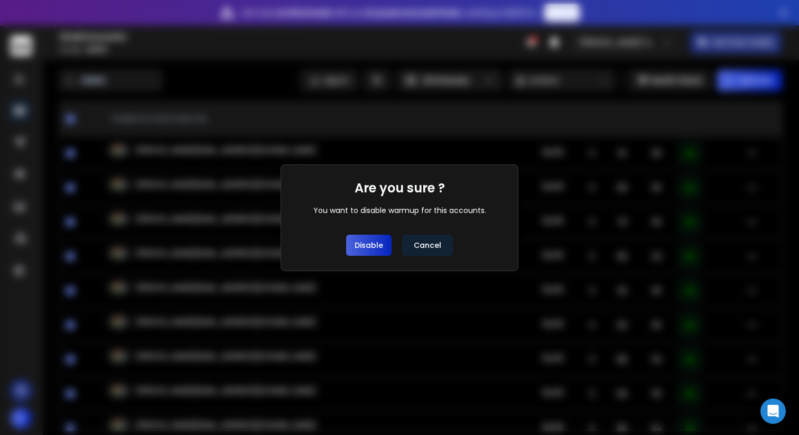
click at [352, 249] on button "Disable" at bounding box center [368, 244] width 45 height 21
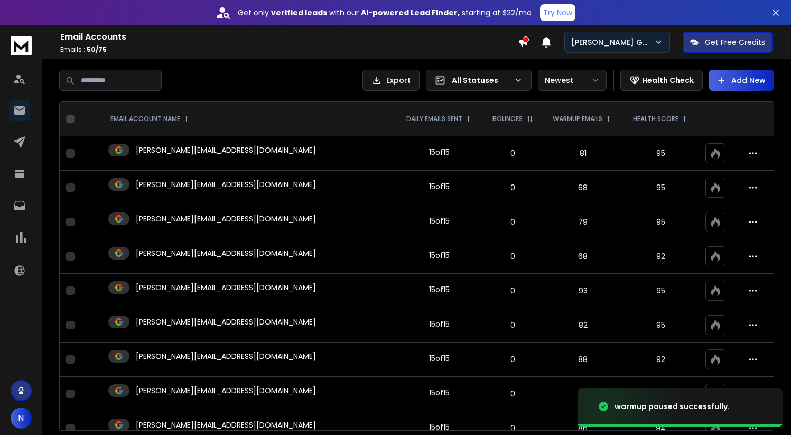
click at [606, 49] on button "[PERSON_NAME] Group" at bounding box center [617, 42] width 106 height 21
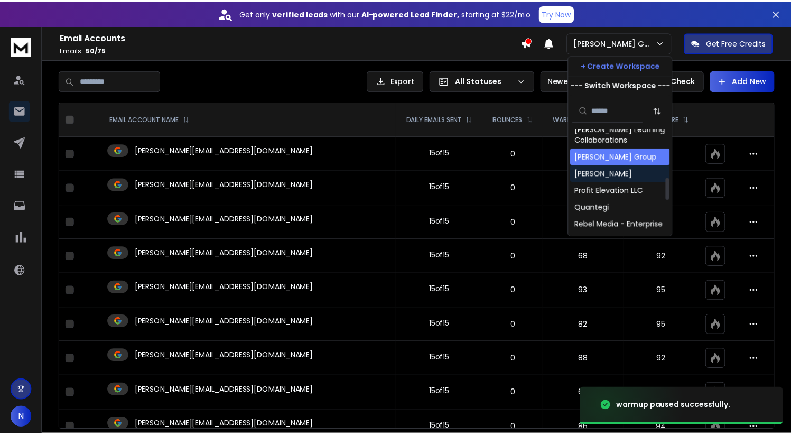
scroll to position [269, 0]
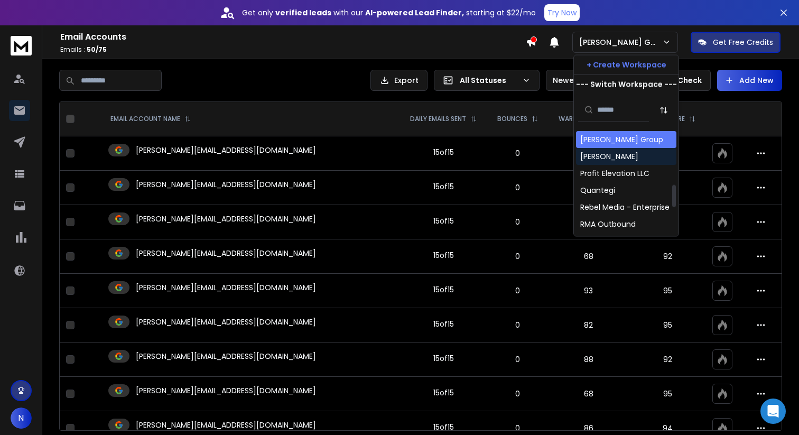
click at [614, 158] on div "[PERSON_NAME]" at bounding box center [609, 157] width 58 height 11
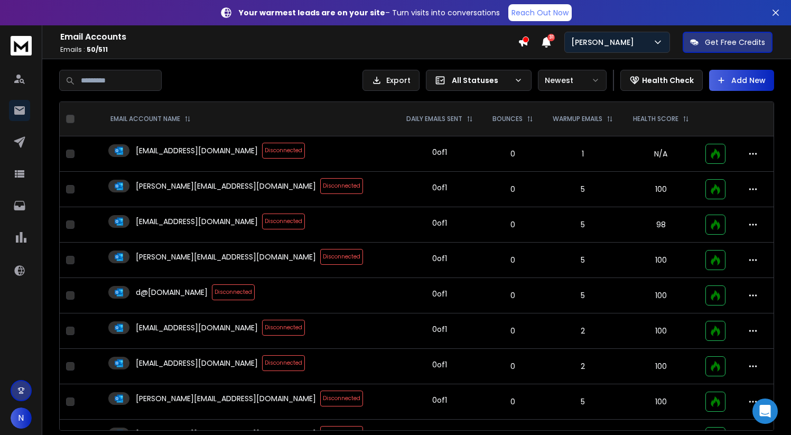
click at [621, 42] on p "[PERSON_NAME]" at bounding box center [604, 42] width 67 height 11
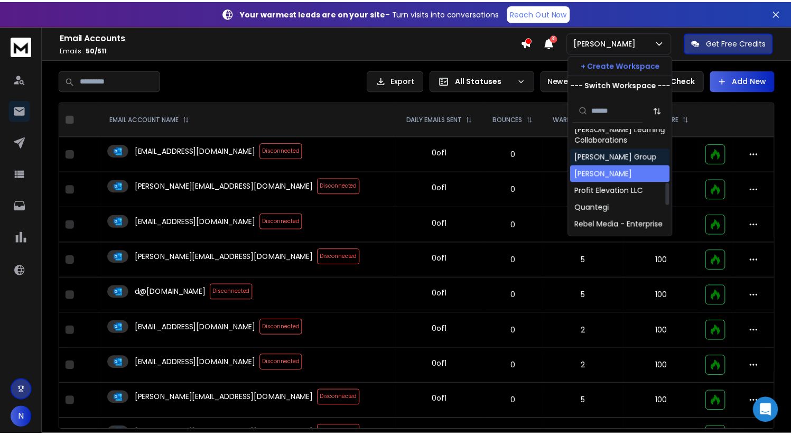
scroll to position [252, 0]
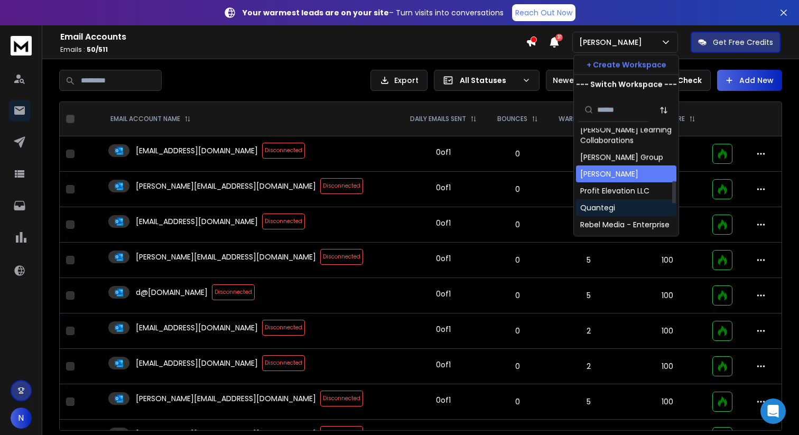
click at [611, 206] on div "Quantegi" at bounding box center [597, 208] width 35 height 11
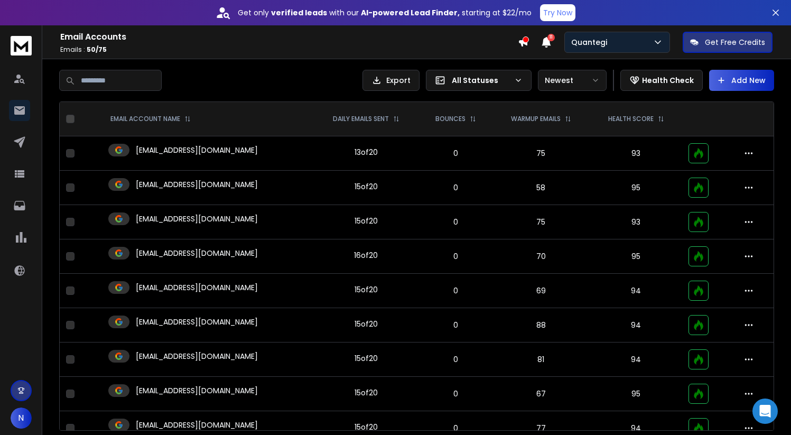
click at [600, 44] on p "Quantegi" at bounding box center [591, 42] width 40 height 11
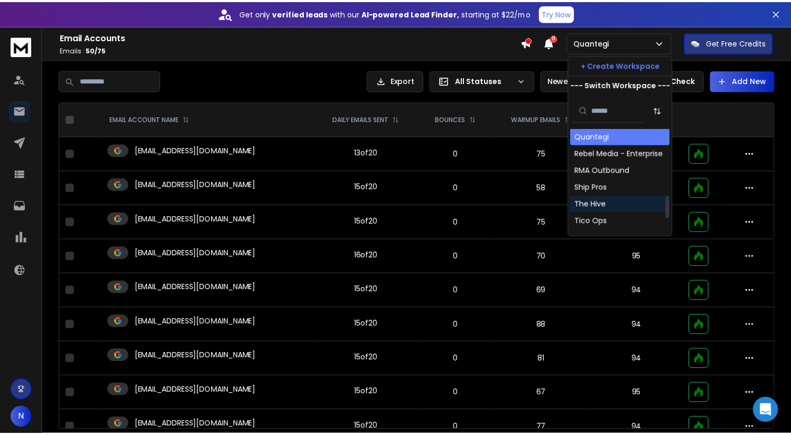
scroll to position [325, 0]
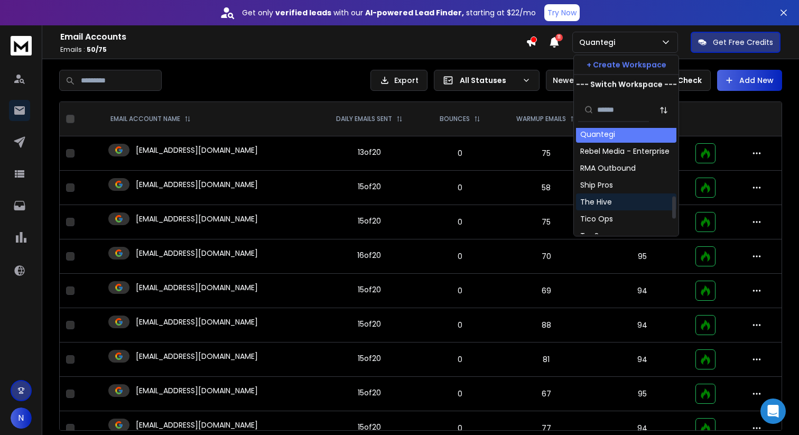
click at [611, 202] on div "The Hive" at bounding box center [596, 202] width 32 height 11
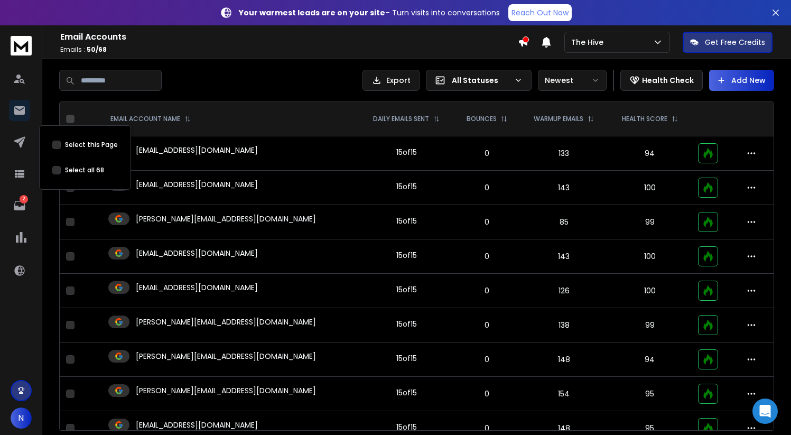
click at [54, 170] on button "Select this Page" at bounding box center [56, 170] width 8 height 8
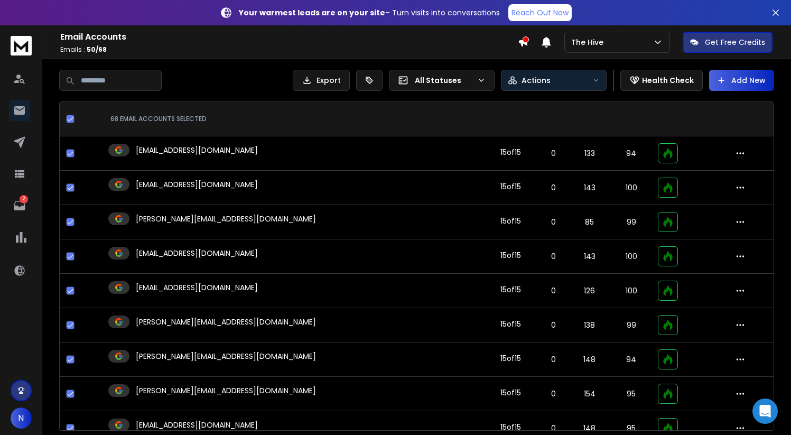
click at [552, 79] on div "Actions" at bounding box center [548, 80] width 80 height 11
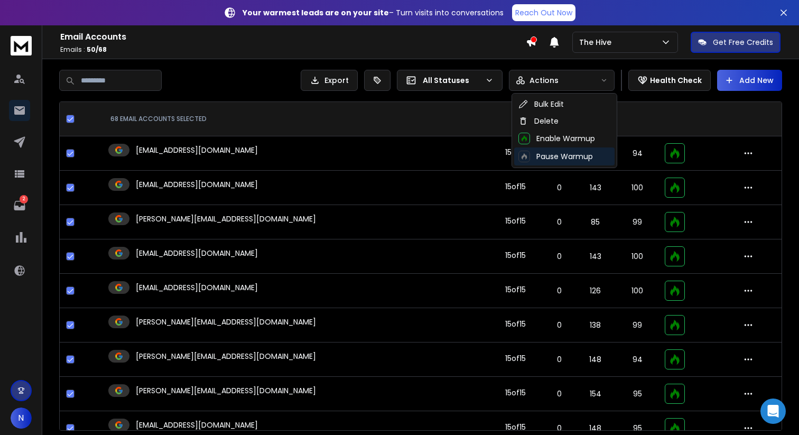
click at [557, 157] on div "Pause Warmup" at bounding box center [555, 157] width 74 height 12
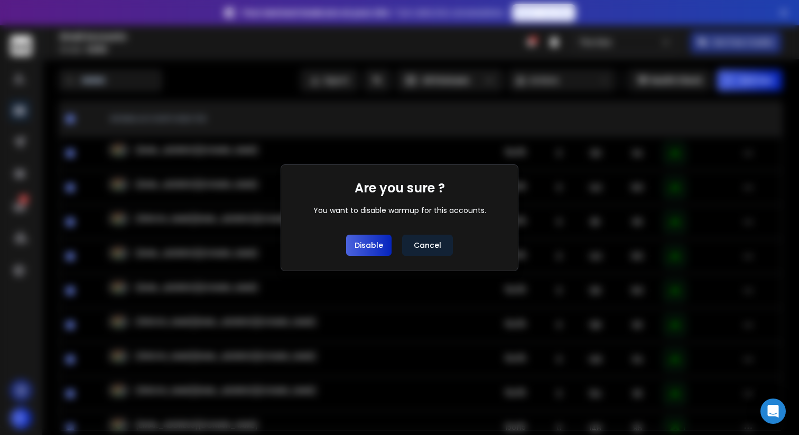
click at [362, 251] on button "Disable" at bounding box center [368, 244] width 45 height 21
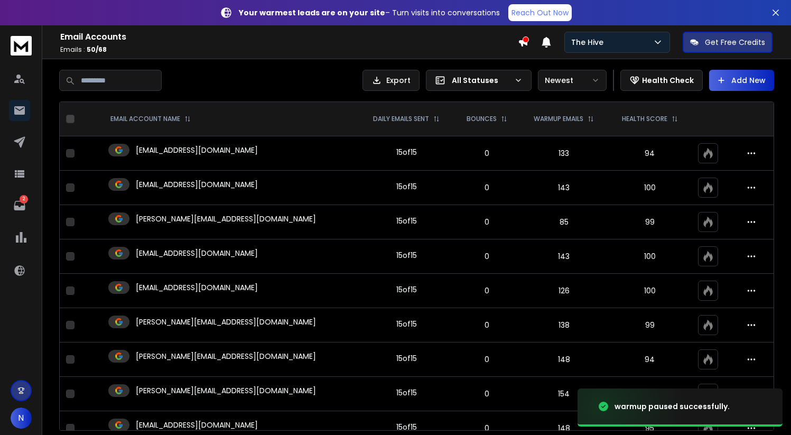
click at [625, 42] on div "The Hive" at bounding box center [617, 42] width 92 height 11
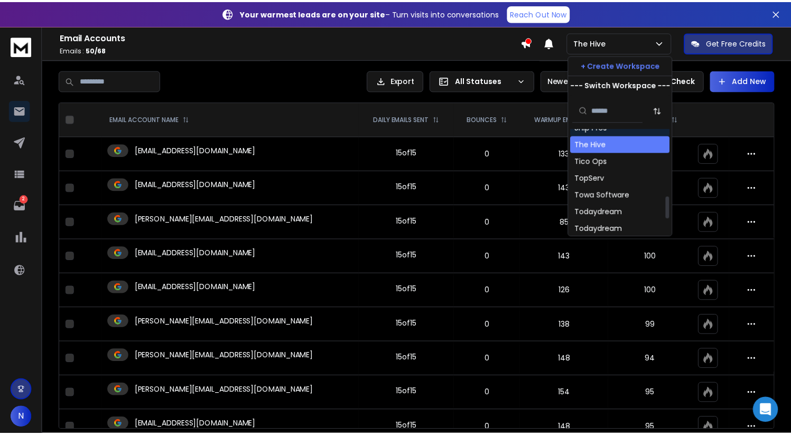
scroll to position [391, 0]
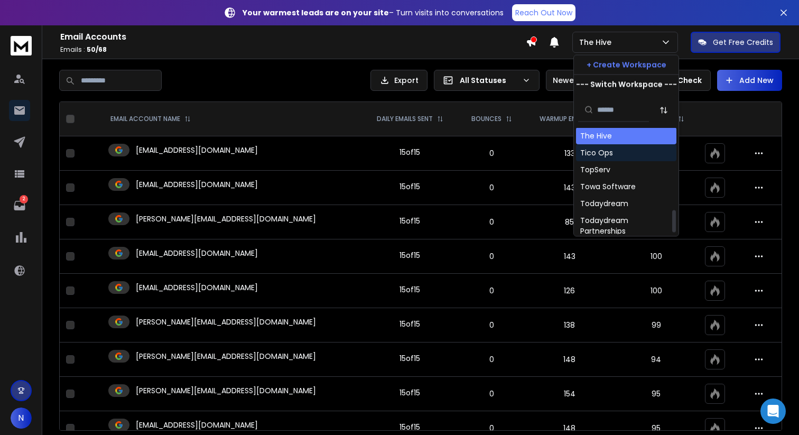
click at [616, 154] on div "Tico Ops" at bounding box center [626, 153] width 100 height 17
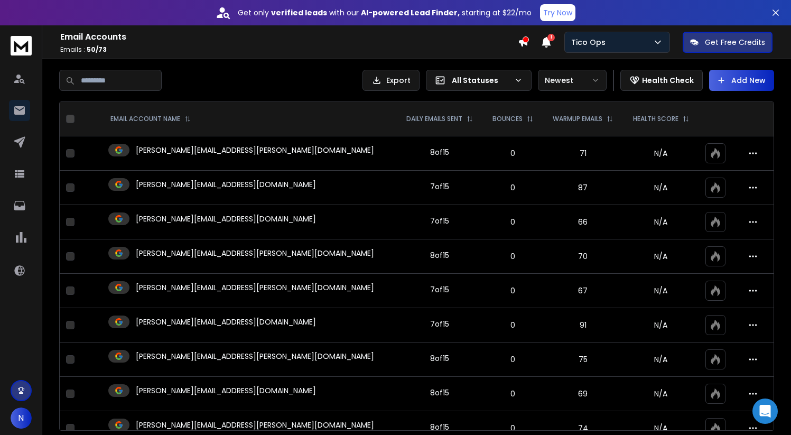
click at [614, 44] on div "Tico Ops" at bounding box center [617, 42] width 92 height 11
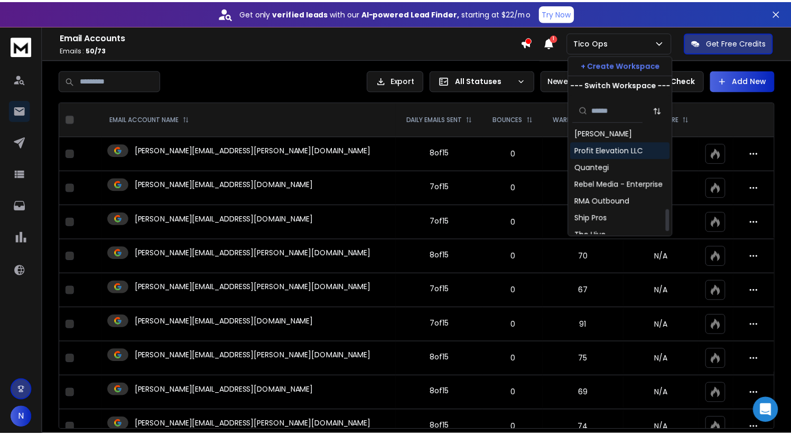
scroll to position [397, 0]
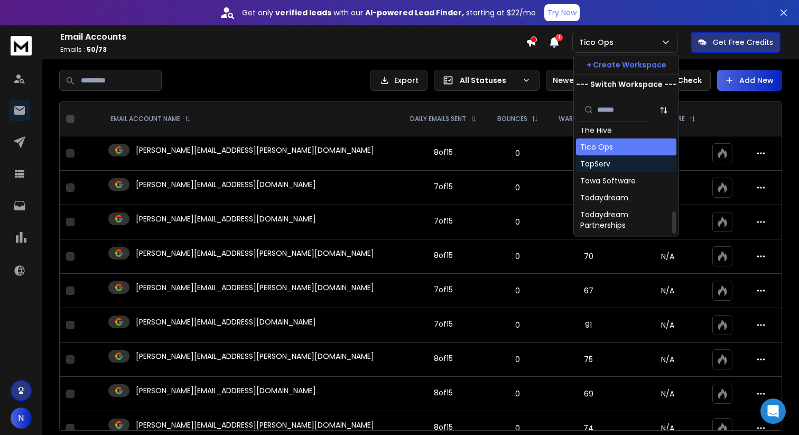
click at [604, 165] on div "TopServ" at bounding box center [595, 164] width 30 height 11
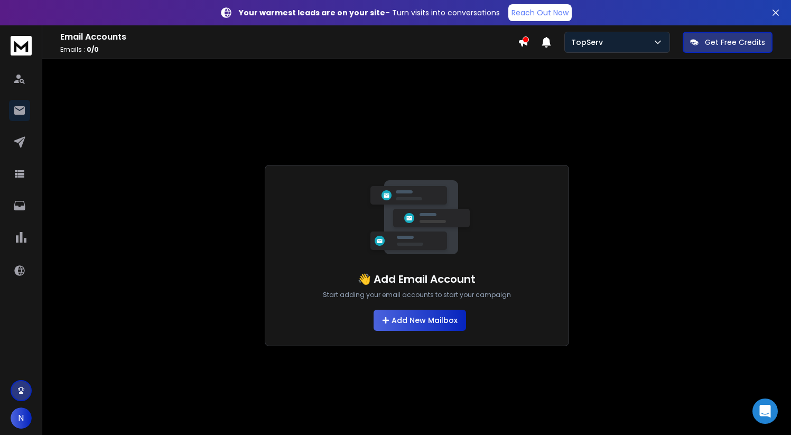
click at [601, 46] on p "TopServ" at bounding box center [589, 42] width 36 height 11
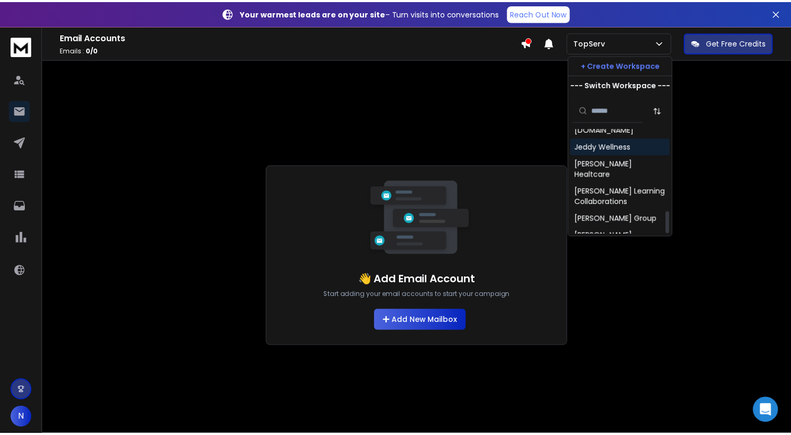
scroll to position [397, 0]
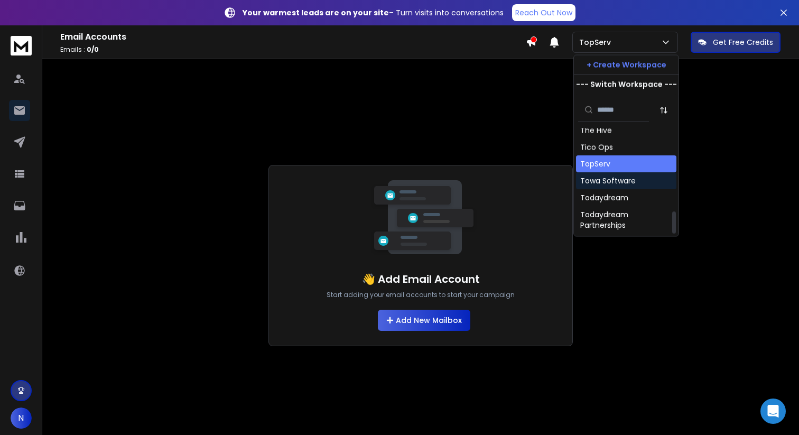
click at [608, 178] on div "Towa Software" at bounding box center [607, 181] width 55 height 11
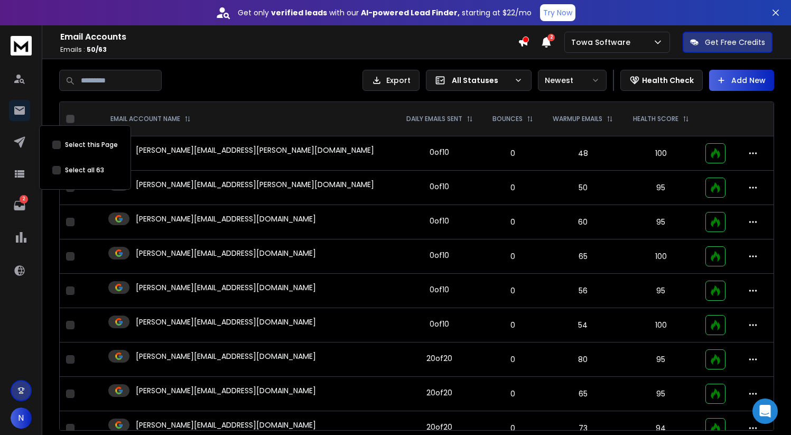
click at [56, 170] on button "Select this Page" at bounding box center [56, 170] width 8 height 8
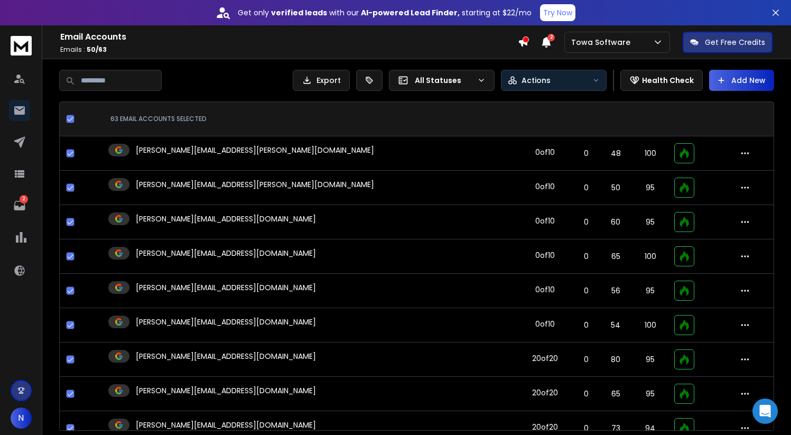
click at [561, 78] on div "Actions" at bounding box center [548, 80] width 80 height 11
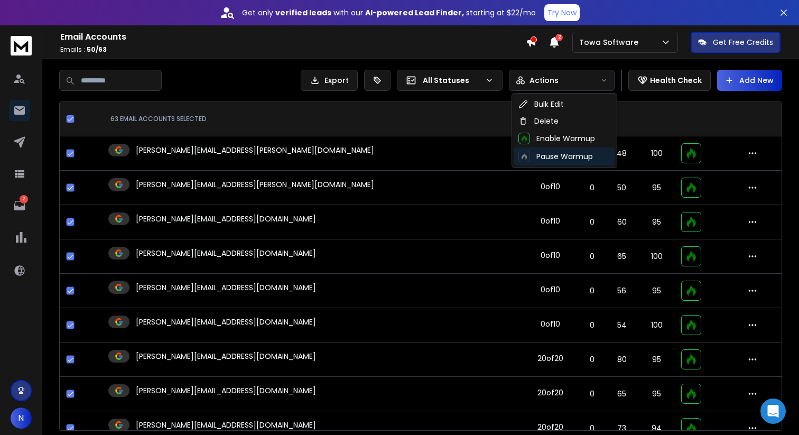
click at [566, 149] on div "Pause Warmup" at bounding box center [564, 156] width 100 height 18
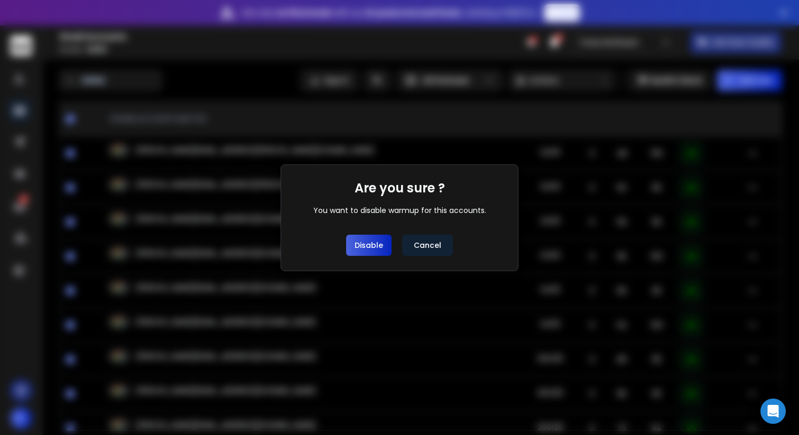
click at [363, 244] on button "Disable" at bounding box center [368, 244] width 45 height 21
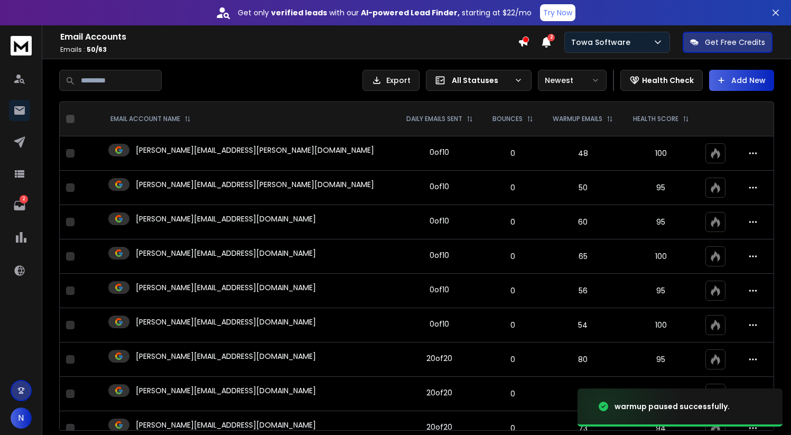
click at [605, 43] on p "Towa Software" at bounding box center [602, 42] width 63 height 11
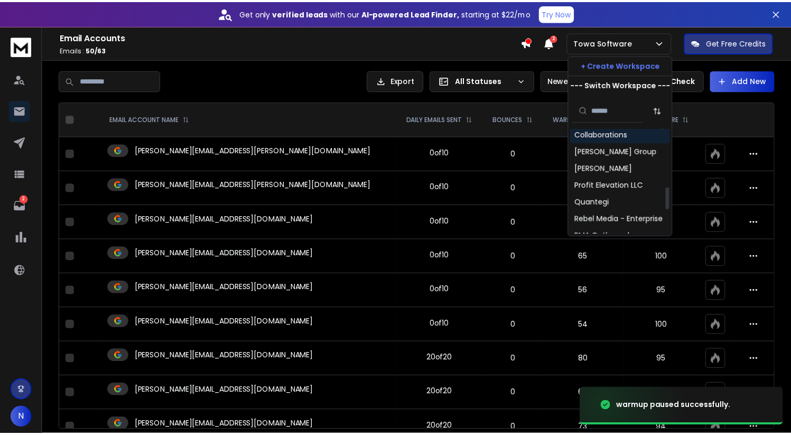
scroll to position [312, 0]
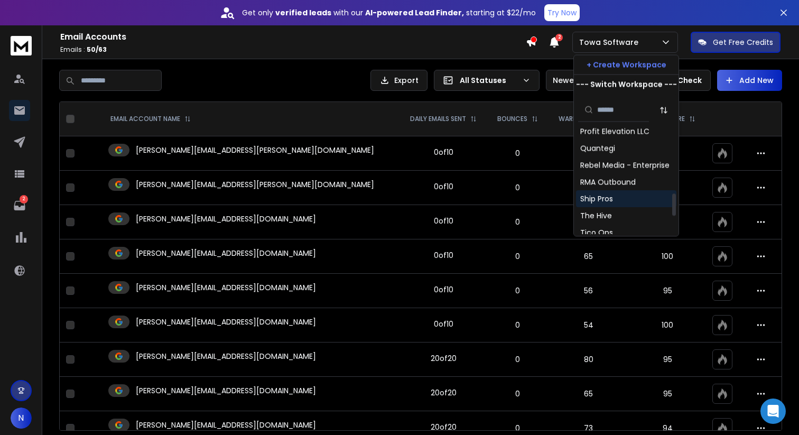
click at [609, 197] on div "Ship Pros" at bounding box center [596, 199] width 33 height 11
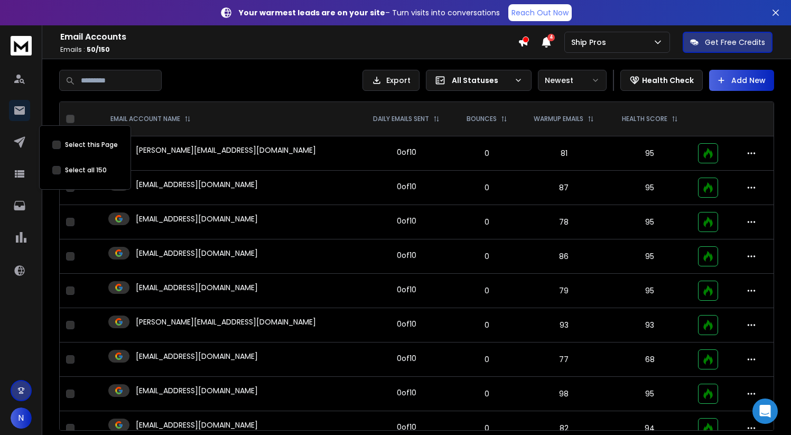
click at [68, 119] on button "Select this Page" at bounding box center [70, 119] width 8 height 8
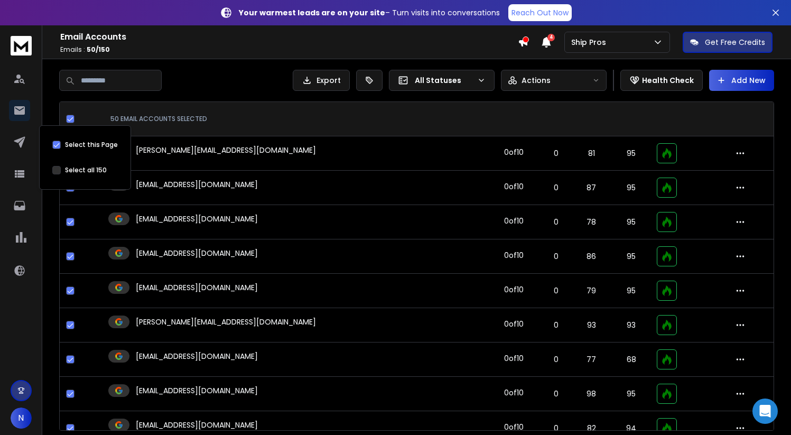
click at [59, 171] on button "Select this Page" at bounding box center [56, 170] width 8 height 8
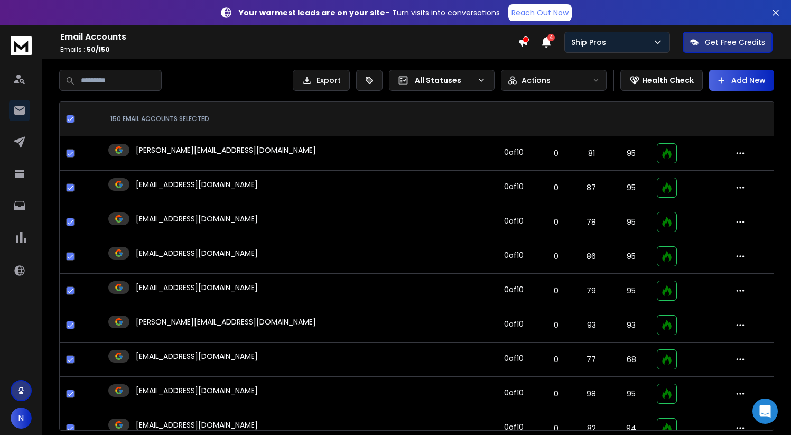
click at [612, 41] on div "Ship Pros" at bounding box center [617, 42] width 92 height 11
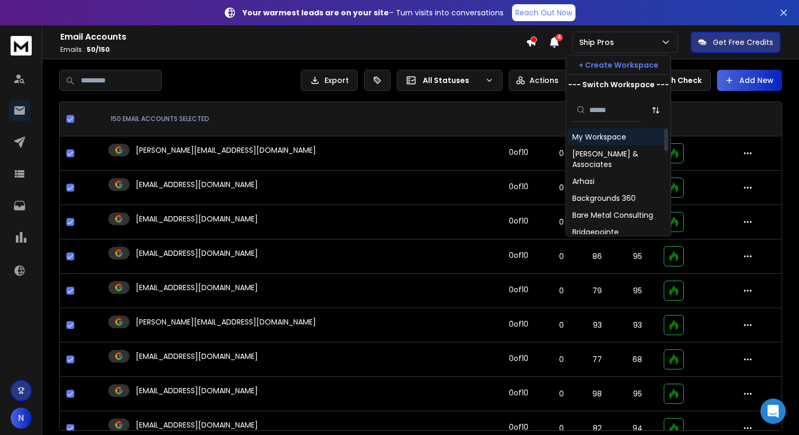
click at [546, 121] on th at bounding box center [561, 119] width 30 height 34
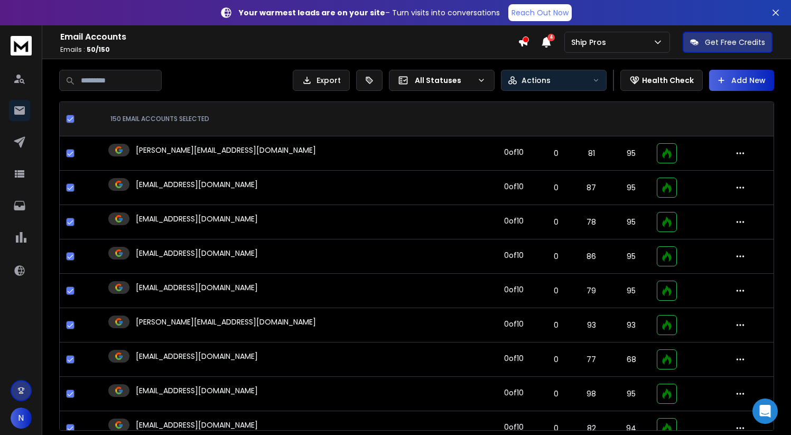
click at [542, 86] on button "Actions" at bounding box center [554, 80] width 106 height 21
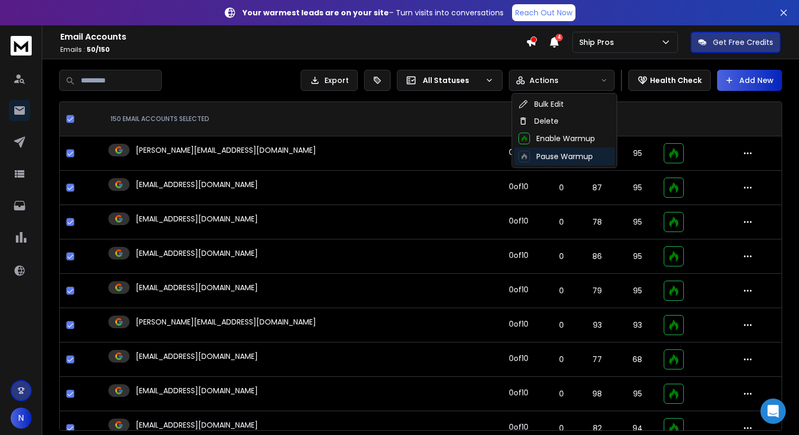
click at [552, 157] on div "Pause Warmup" at bounding box center [555, 157] width 74 height 12
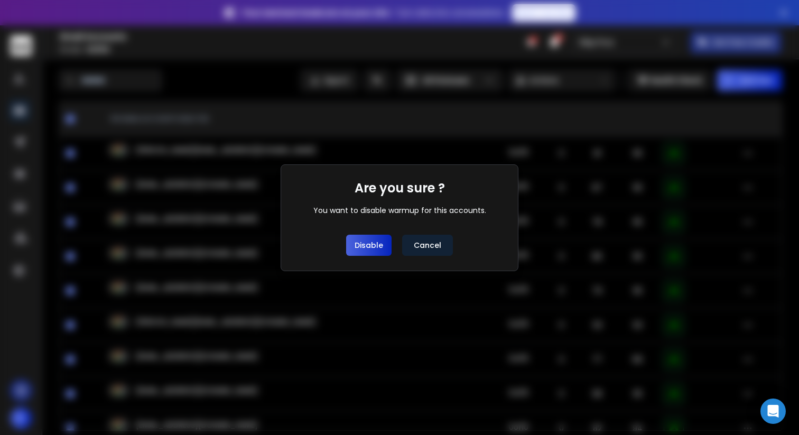
click at [350, 249] on button "Disable" at bounding box center [368, 244] width 45 height 21
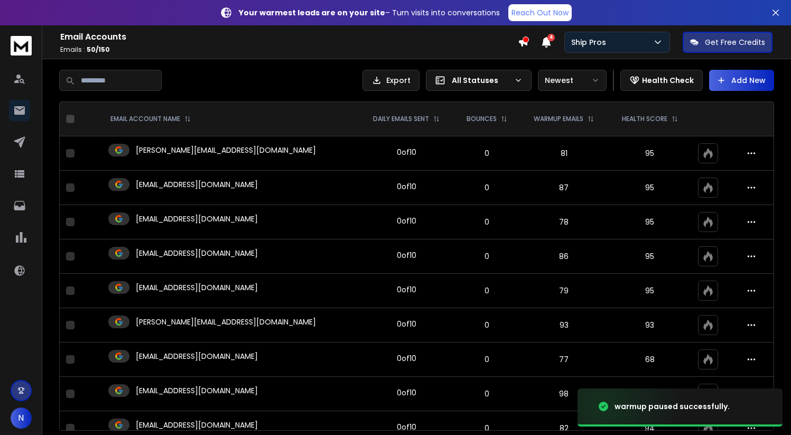
click at [616, 42] on div "Ship Pros" at bounding box center [617, 42] width 92 height 11
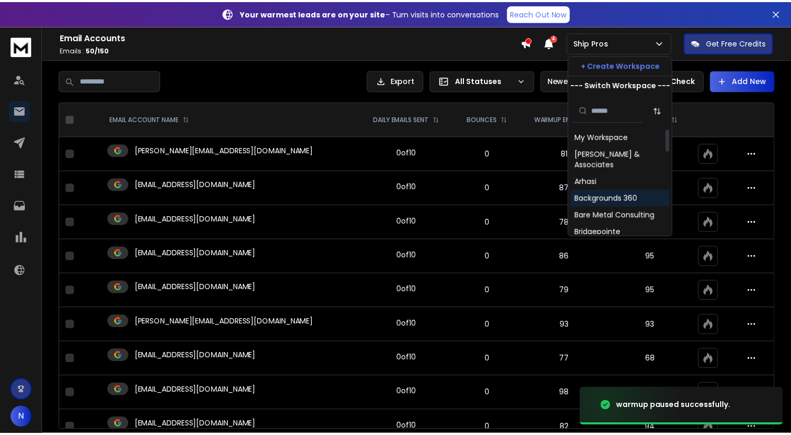
scroll to position [2, 0]
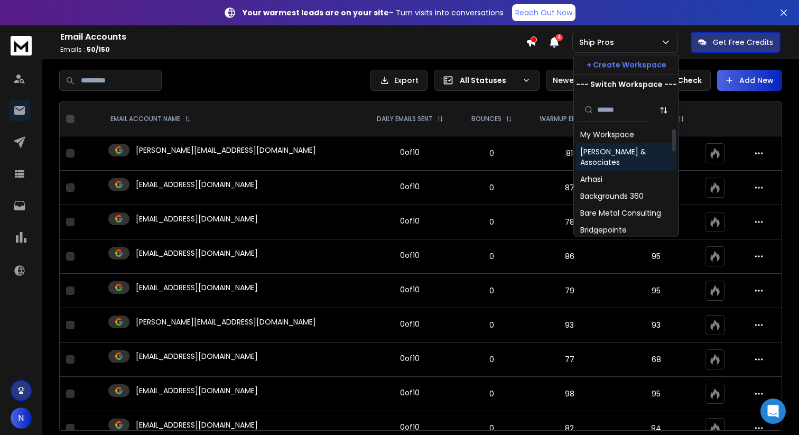
click at [614, 157] on div "Anderson Lane & Associates" at bounding box center [626, 156] width 92 height 21
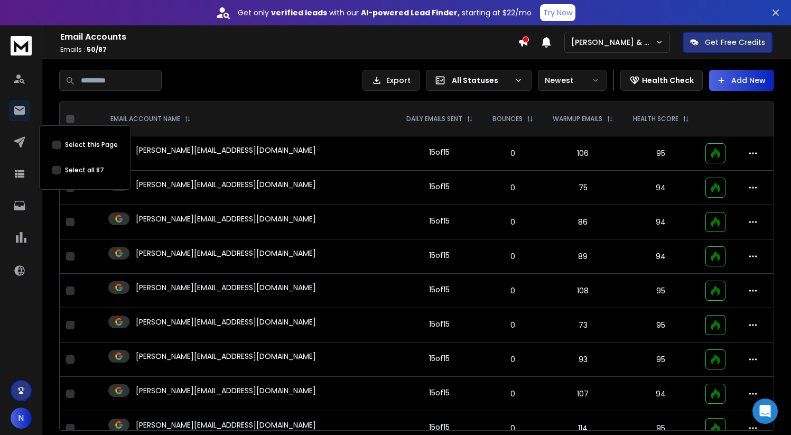
click at [58, 168] on button "Select this Page" at bounding box center [56, 170] width 8 height 8
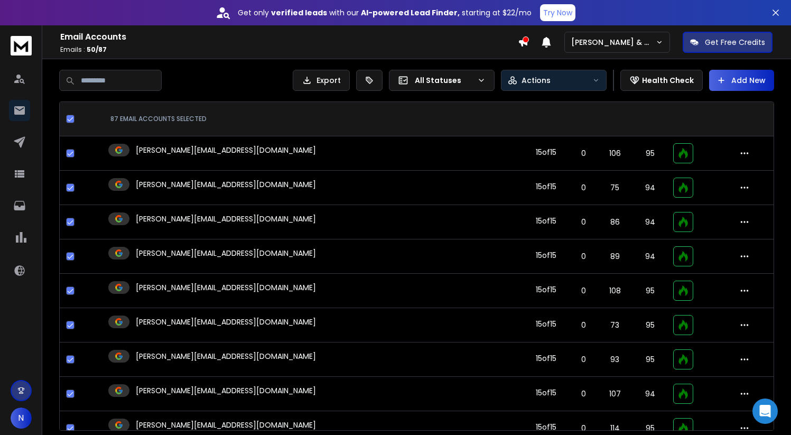
click at [528, 78] on p "Actions" at bounding box center [535, 80] width 29 height 11
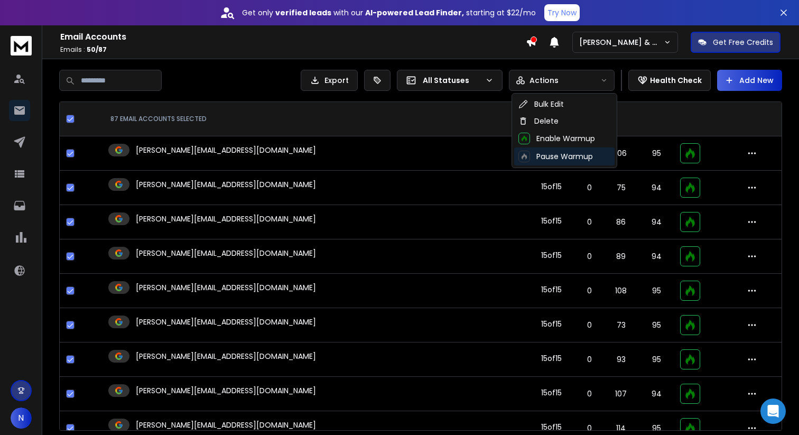
click at [548, 155] on div "Pause Warmup" at bounding box center [555, 157] width 74 height 12
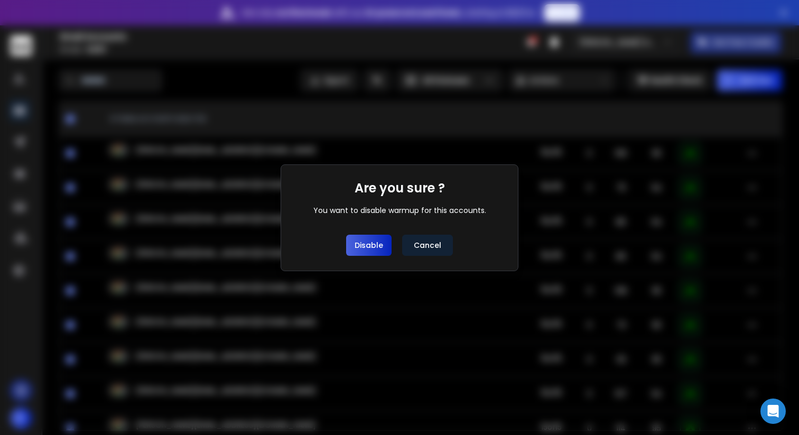
click at [371, 241] on button "Disable" at bounding box center [368, 244] width 45 height 21
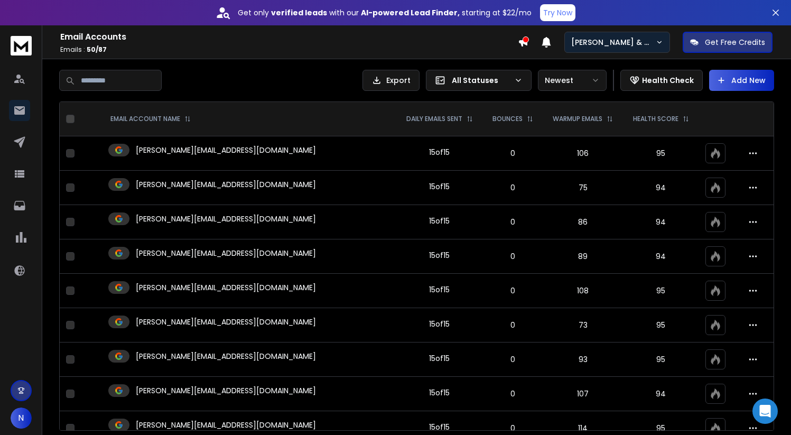
click at [619, 44] on p "[PERSON_NAME] & Associates" at bounding box center [613, 42] width 84 height 11
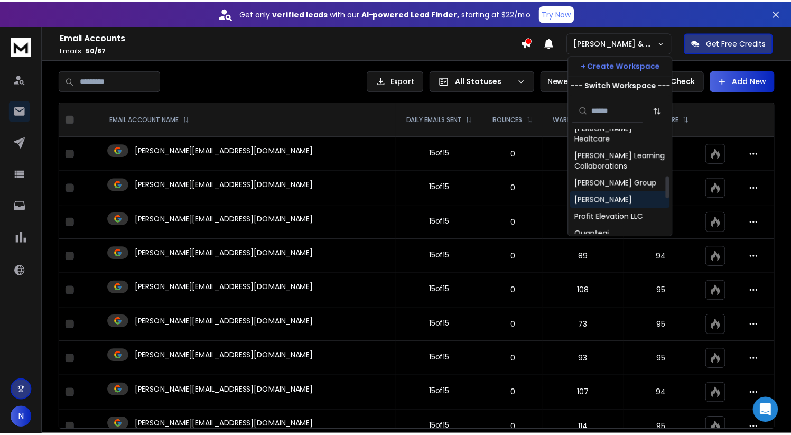
scroll to position [229, 0]
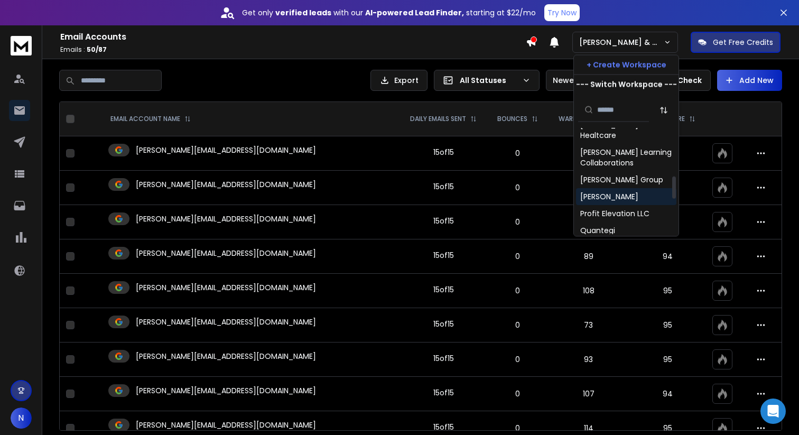
click at [613, 199] on div "[PERSON_NAME]" at bounding box center [609, 197] width 58 height 11
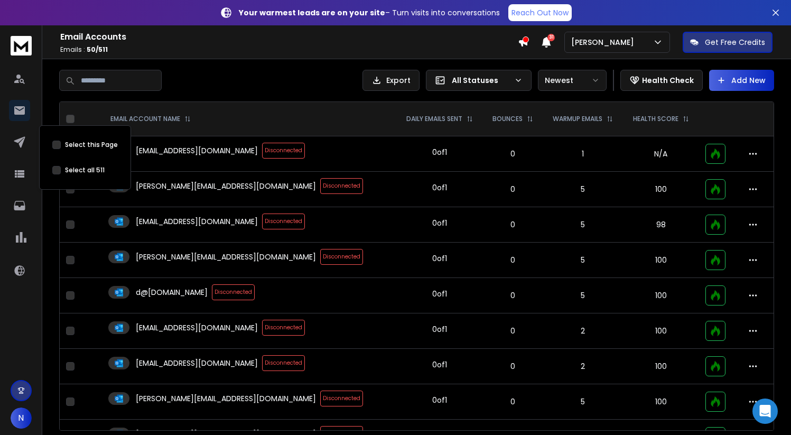
click at [56, 168] on button "Select this Page" at bounding box center [56, 170] width 8 height 8
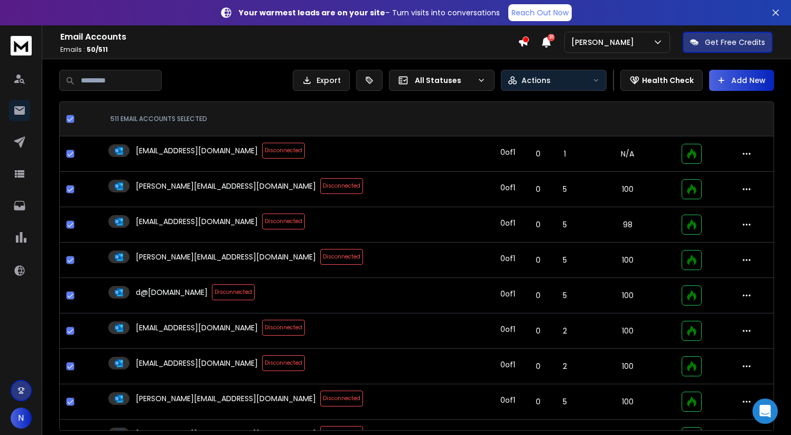
click at [549, 83] on p "Actions" at bounding box center [535, 80] width 29 height 11
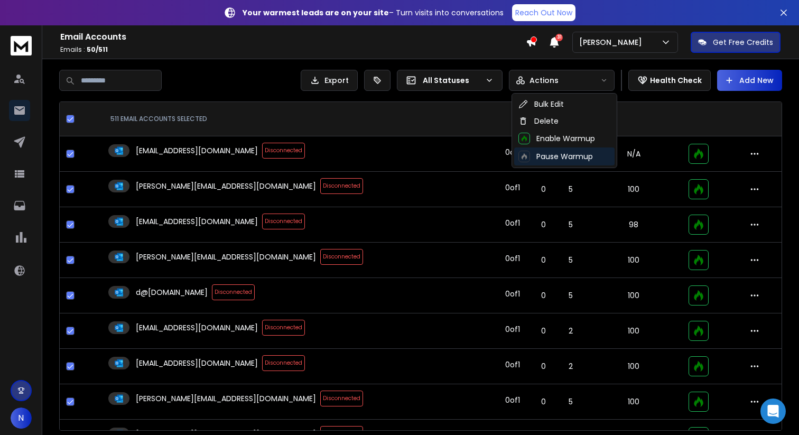
click at [552, 155] on div "Pause Warmup" at bounding box center [555, 157] width 74 height 12
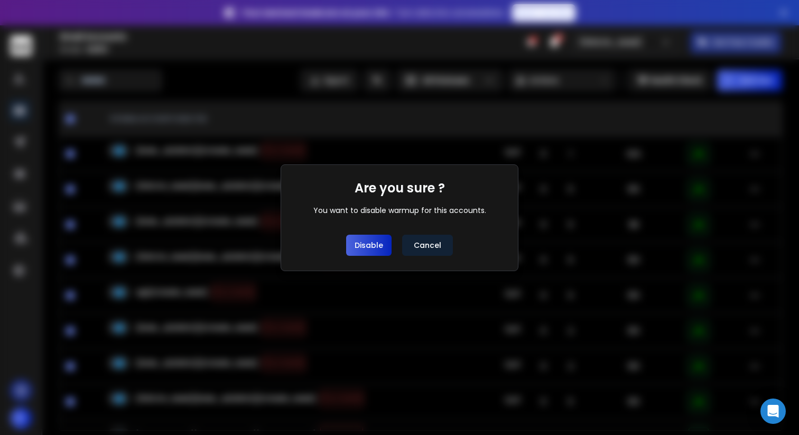
click at [358, 247] on button "Disable" at bounding box center [368, 244] width 45 height 21
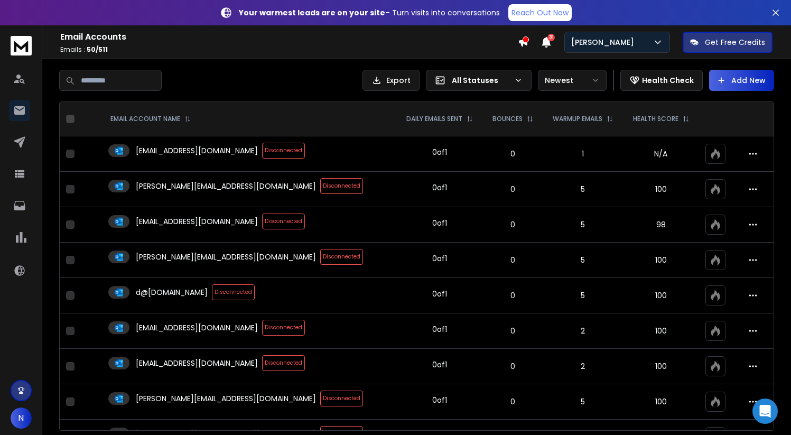
click at [632, 42] on div "[PERSON_NAME]" at bounding box center [617, 42] width 92 height 11
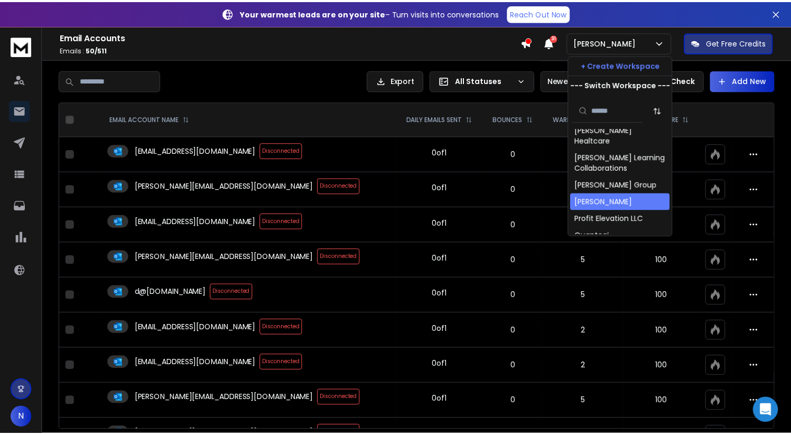
scroll to position [397, 0]
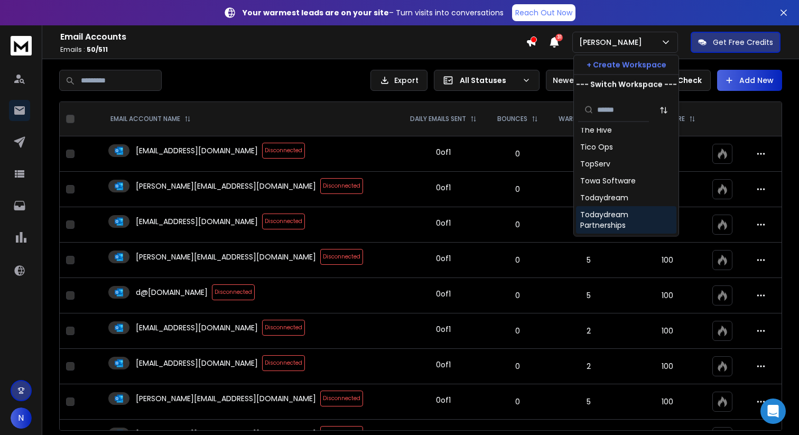
click at [617, 221] on div "Todaydream Partnerships" at bounding box center [626, 220] width 92 height 21
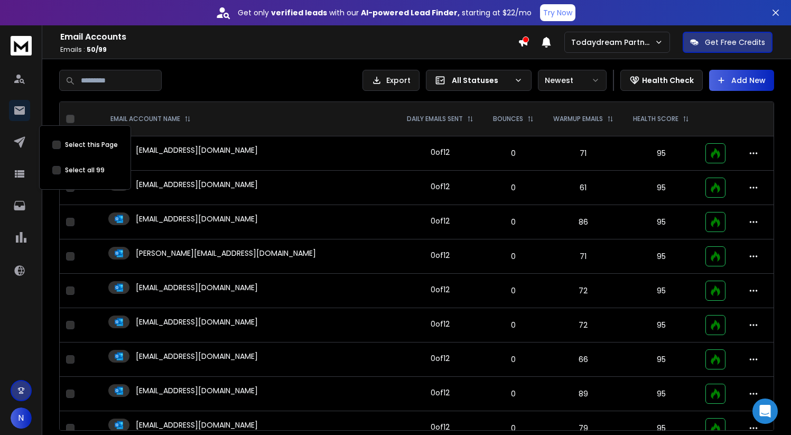
click at [68, 119] on button "Select this Page" at bounding box center [70, 119] width 8 height 8
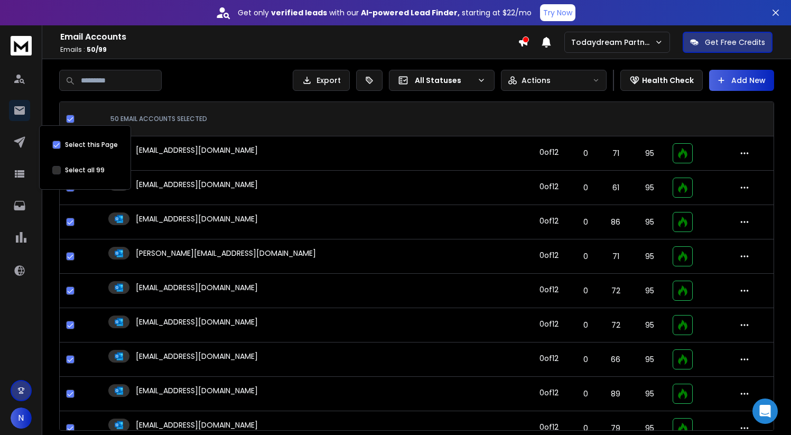
click at [57, 168] on button "Select this Page" at bounding box center [56, 170] width 8 height 8
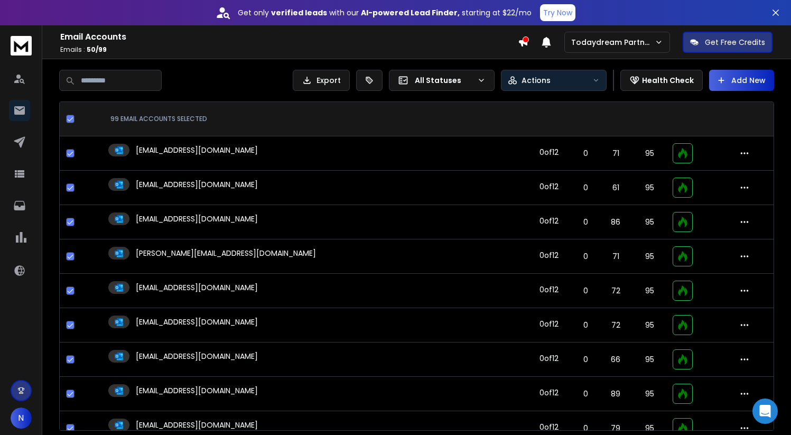
click at [552, 83] on div "Actions" at bounding box center [548, 80] width 80 height 11
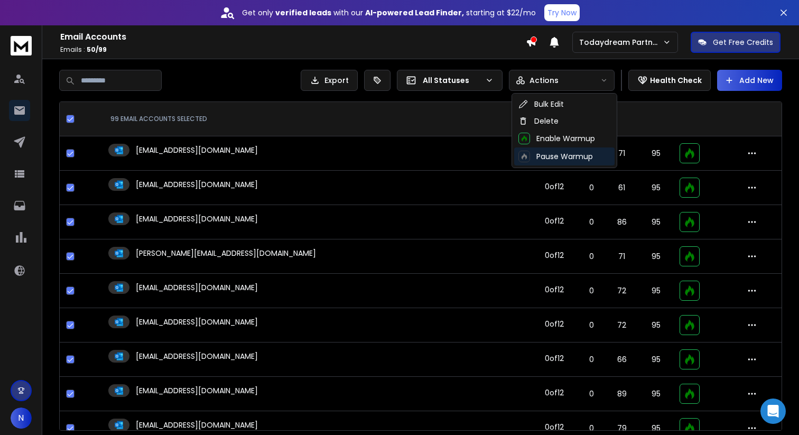
click at [558, 156] on div "Pause Warmup" at bounding box center [555, 157] width 74 height 12
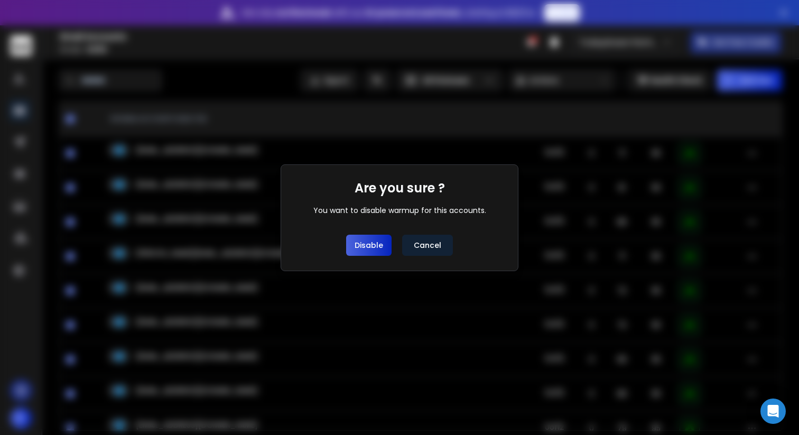
click at [374, 241] on button "Disable" at bounding box center [368, 244] width 45 height 21
